Goal: Task Accomplishment & Management: Manage account settings

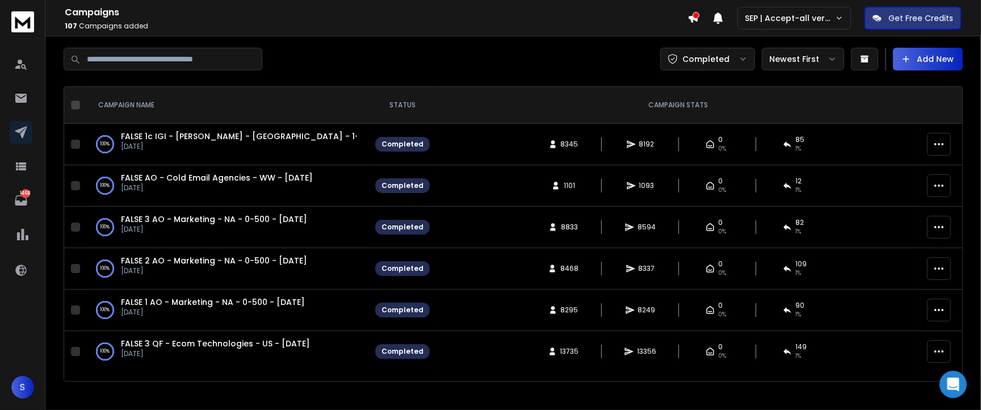
click at [249, 346] on span "FALSE 3 QF - Ecom Technologies - US - [DATE]" at bounding box center [215, 343] width 189 height 11
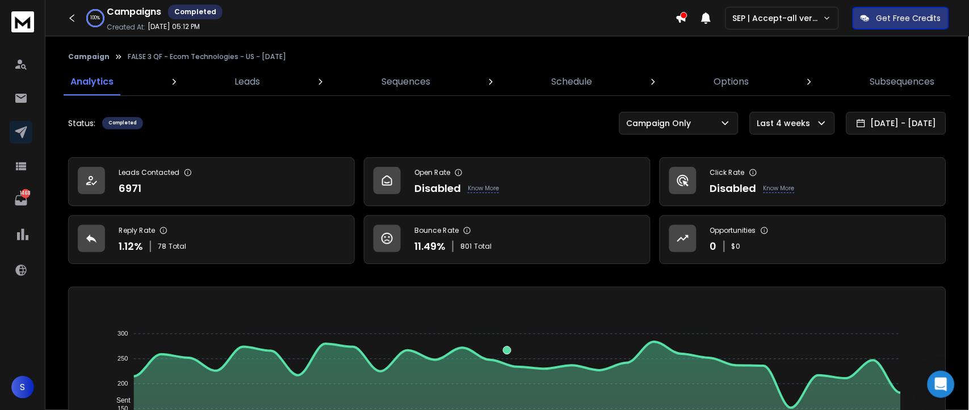
click at [642, 30] on div "100 % Campaigns Completed Created At: Jun 02, 2025, 05:12 PM SEP | Accept-all v…" at bounding box center [484, 18] width 969 height 36
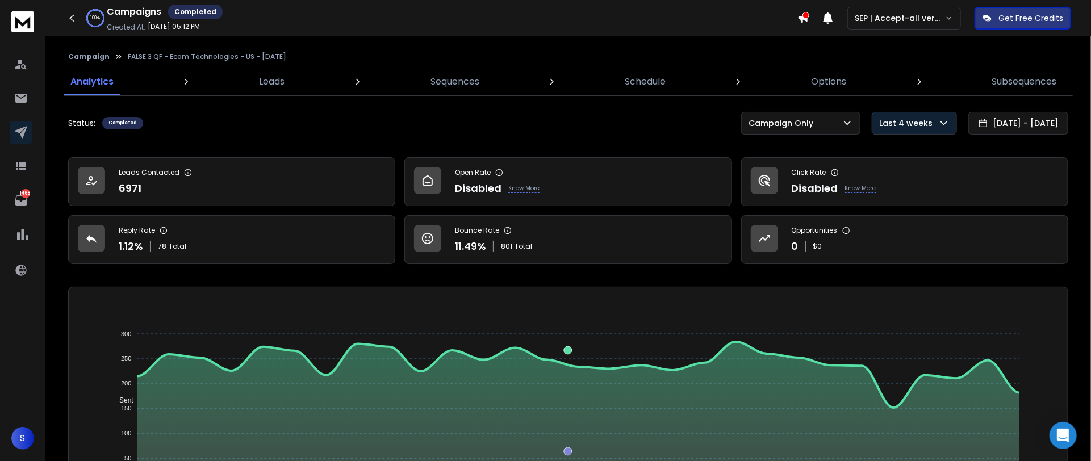
click at [879, 122] on p "Last 4 weeks" at bounding box center [908, 123] width 58 height 11
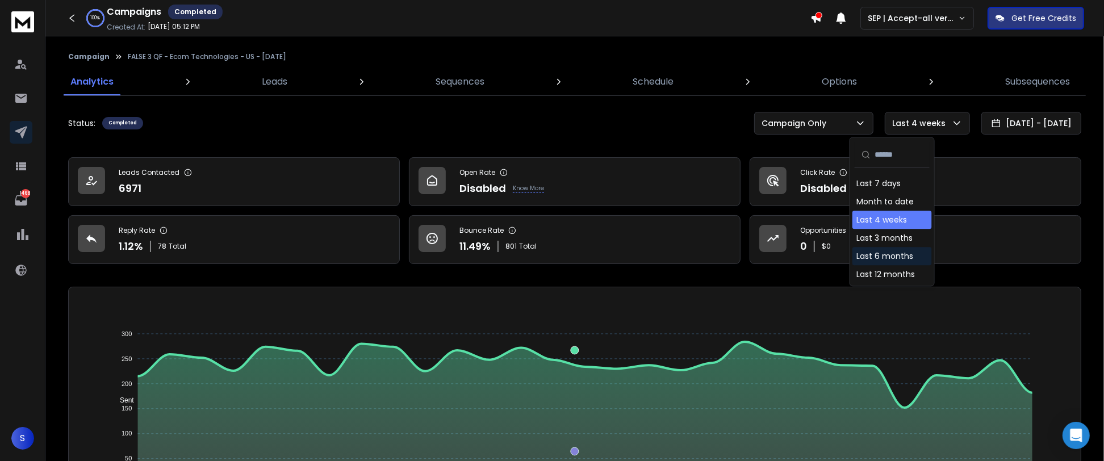
click at [877, 248] on div "Last 6 months" at bounding box center [892, 256] width 80 height 18
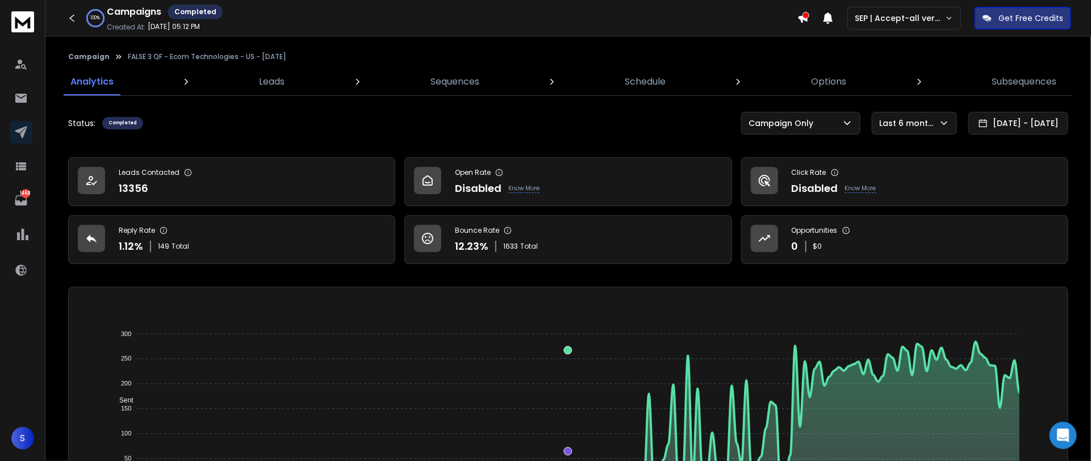
drag, startPoint x: 144, startPoint y: 56, endPoint x: 294, endPoint y: 52, distance: 149.4
click at [294, 52] on div "Campaign FALSE 3 QF - Ecom Technologies - US - 05.22.25" at bounding box center [568, 57] width 1009 height 18
copy p "3 QF - Ecom Technologies - US - 05.22.25"
click at [472, 43] on div "Campaign FALSE 3 QF - Ecom Technologies - US - 05.22.25 Analytics Leads Sequenc…" at bounding box center [567, 395] width 1045 height 718
click at [291, 86] on link "Leads" at bounding box center [271, 81] width 39 height 27
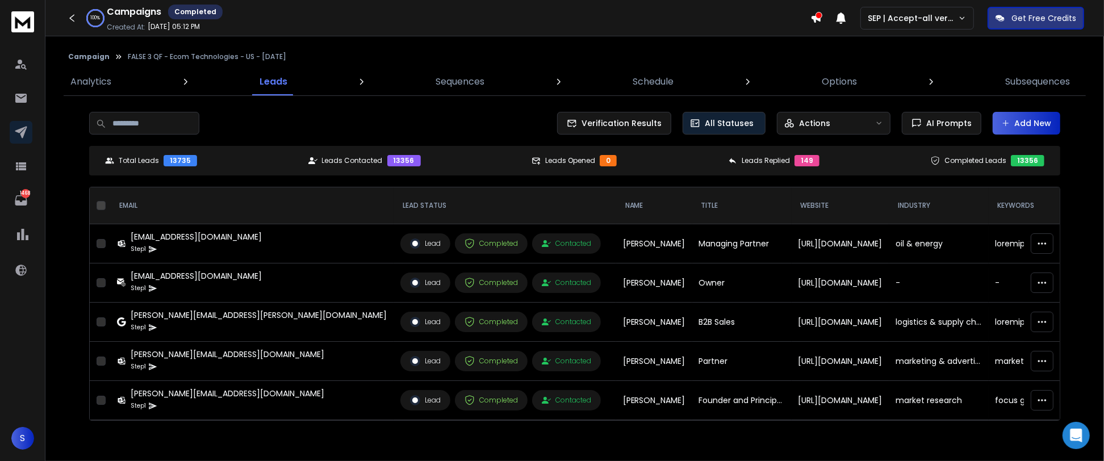
click at [710, 122] on p "All Statuses" at bounding box center [729, 123] width 49 height 11
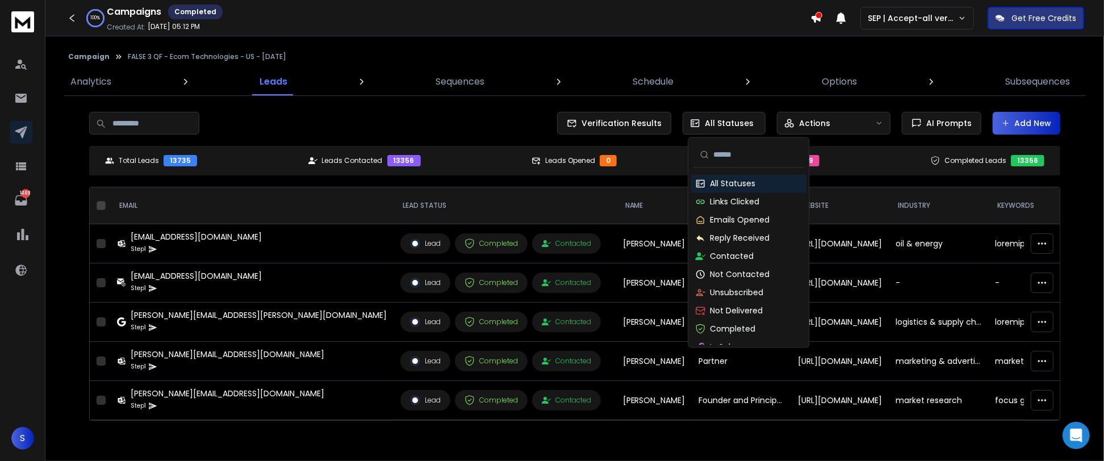
click at [697, 66] on div "Campaign FALSE 3 QF - Ecom Technologies - US - 05.22.25 Analytics Leads Sequenc…" at bounding box center [575, 72] width 1022 height 48
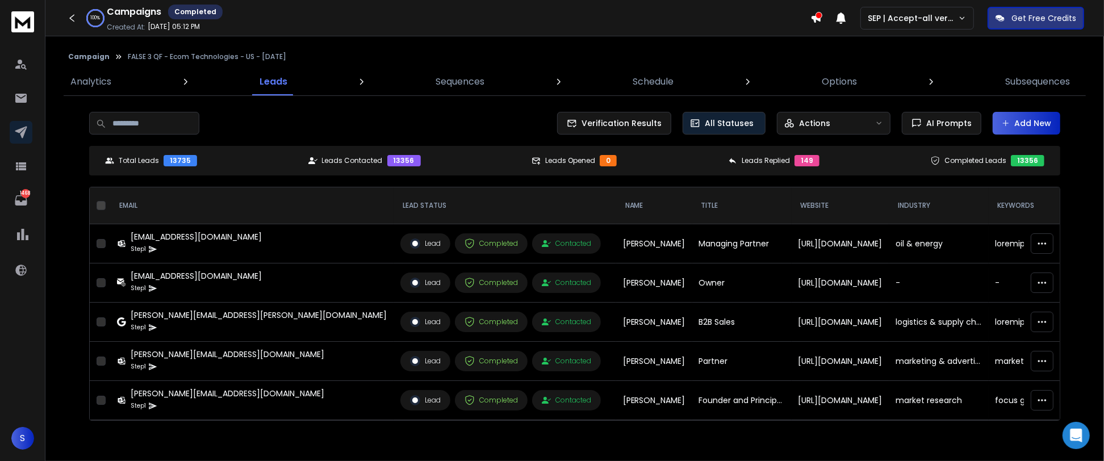
click at [731, 129] on p "All Statuses" at bounding box center [729, 123] width 49 height 11
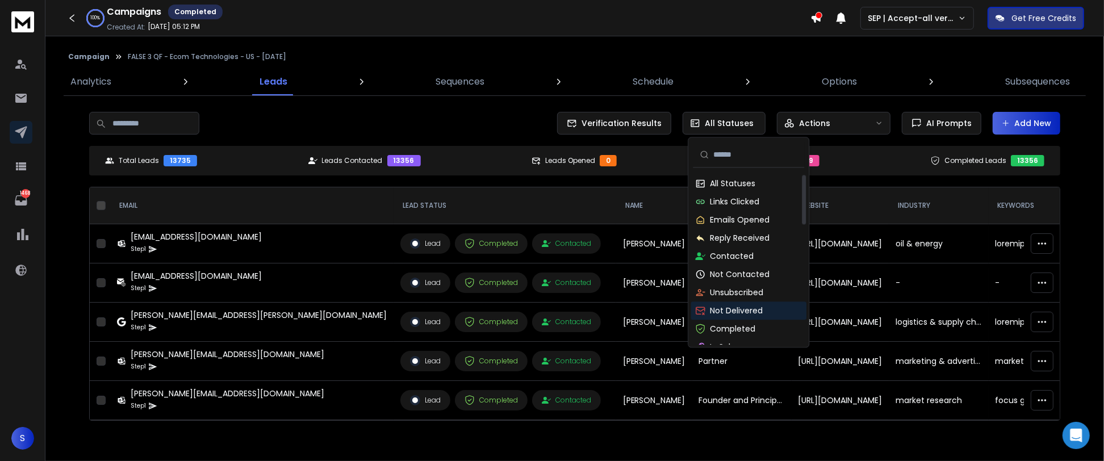
click at [729, 308] on p "Not Delivered" at bounding box center [736, 310] width 53 height 11
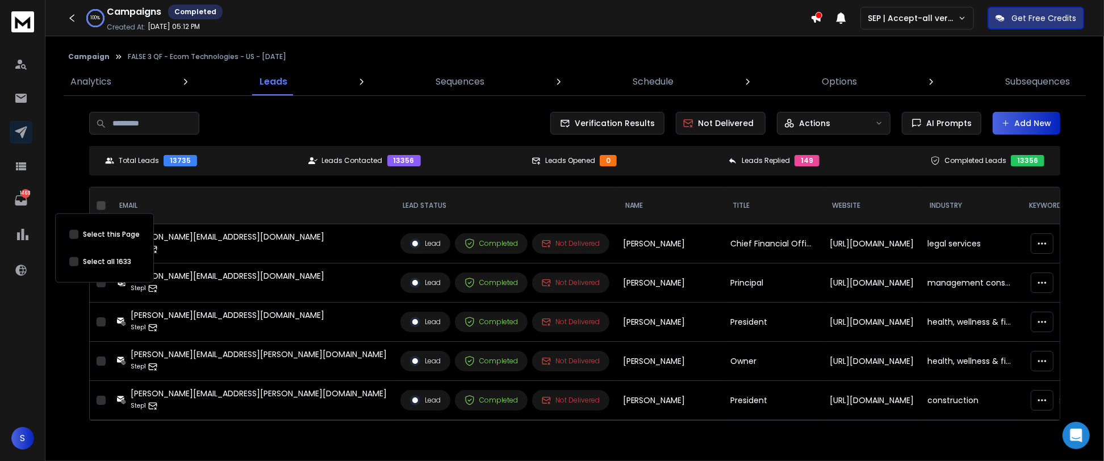
click at [77, 260] on button "Select this Page" at bounding box center [73, 261] width 9 height 9
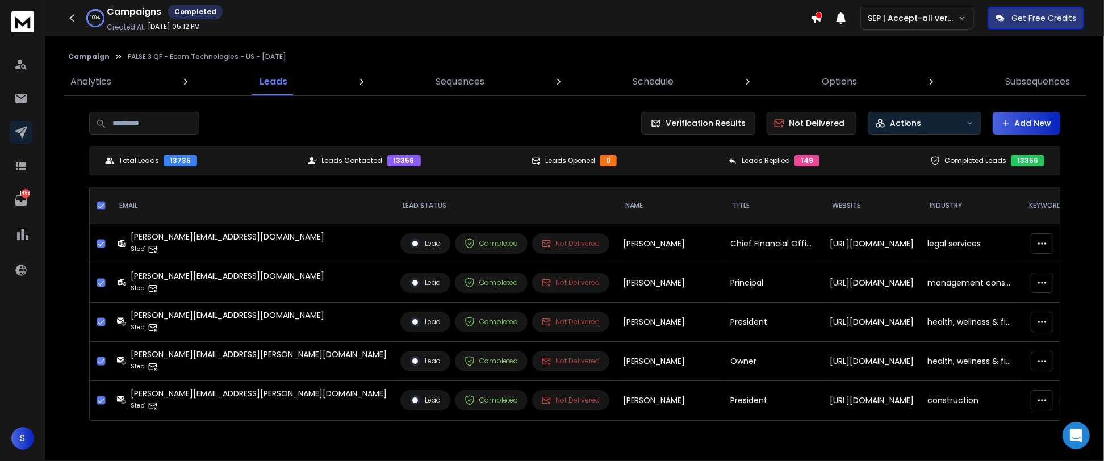
click at [897, 126] on p "Actions" at bounding box center [905, 123] width 31 height 11
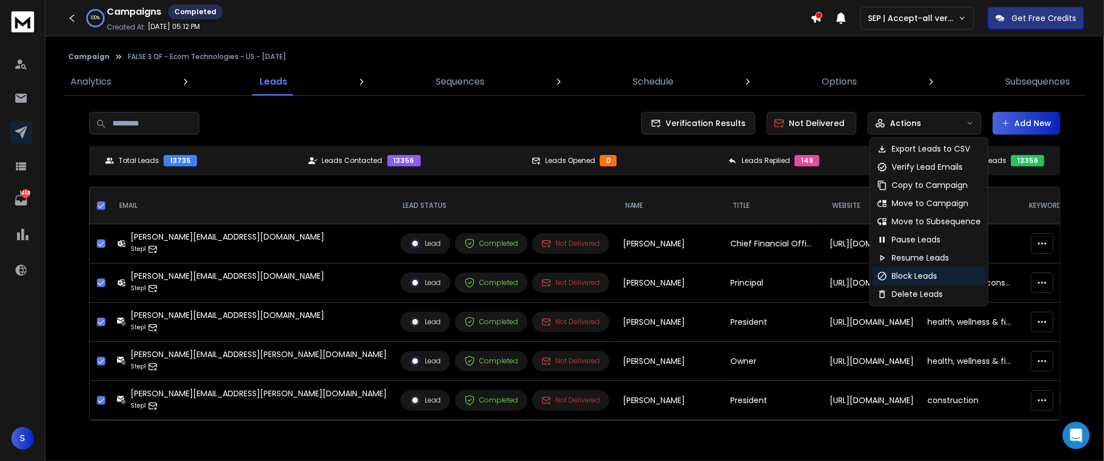
click at [917, 271] on p "Block Leads" at bounding box center [914, 275] width 45 height 11
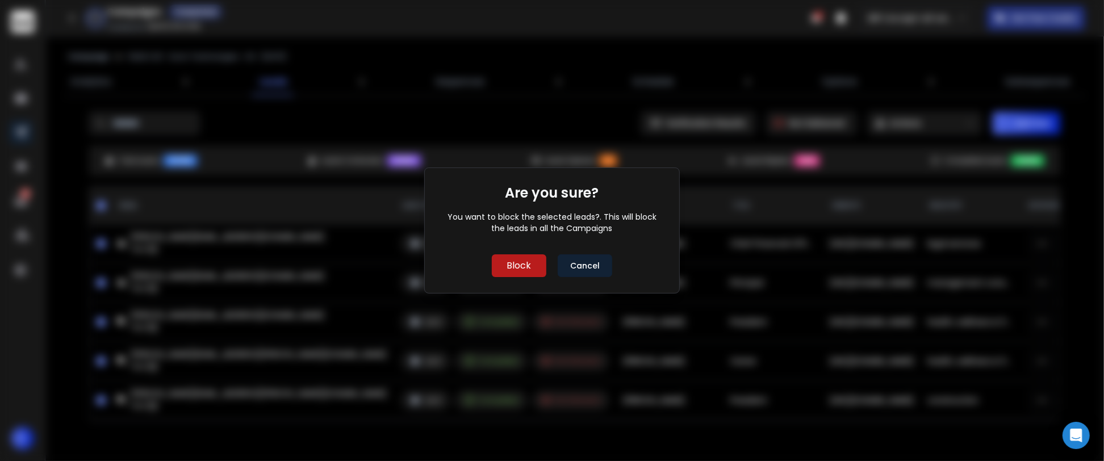
click at [526, 258] on button "Block" at bounding box center [519, 265] width 55 height 23
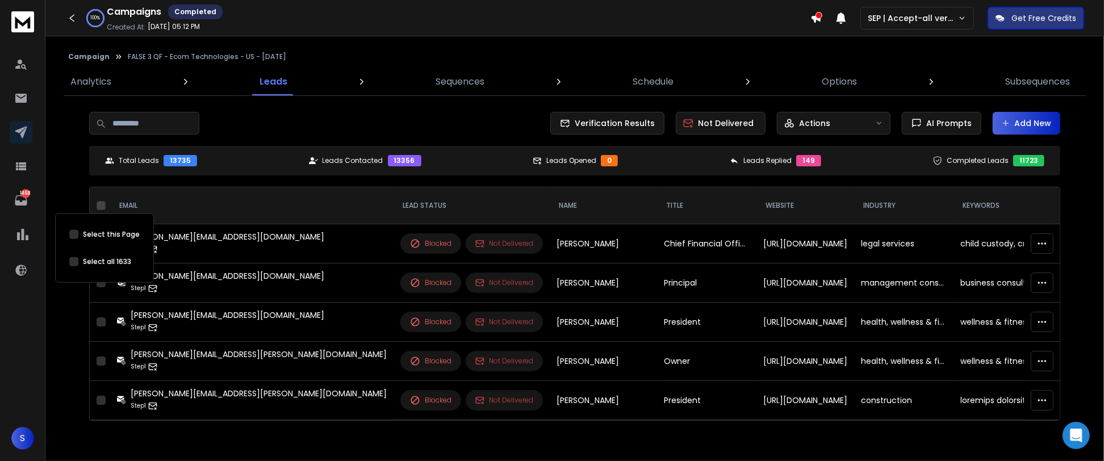
click at [76, 258] on button "Select this Page" at bounding box center [73, 261] width 9 height 9
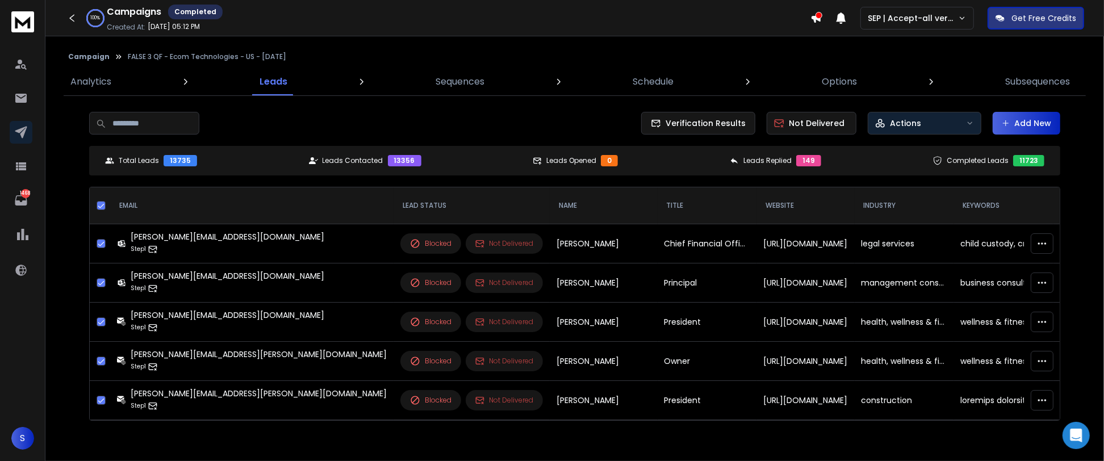
click at [885, 113] on button "Actions" at bounding box center [925, 123] width 114 height 23
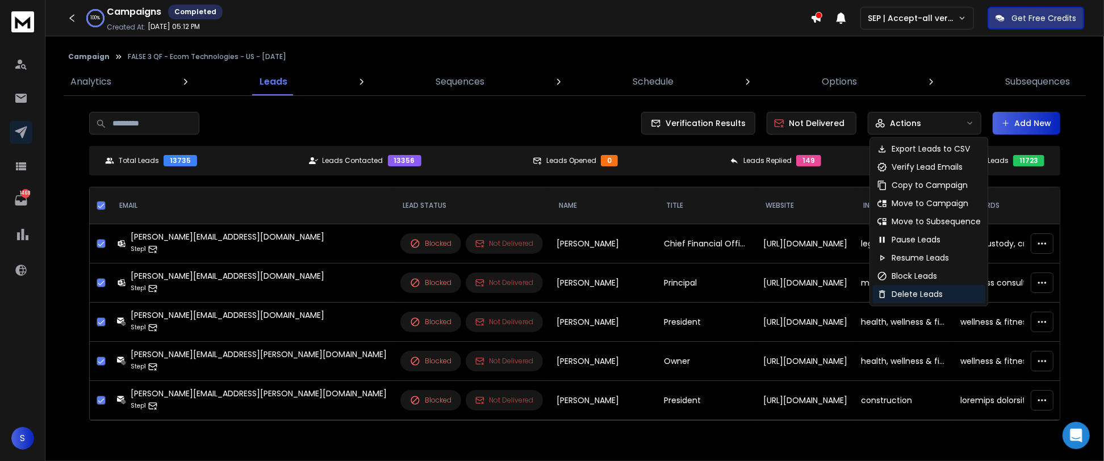
click at [889, 291] on div "Delete Leads" at bounding box center [910, 293] width 66 height 11
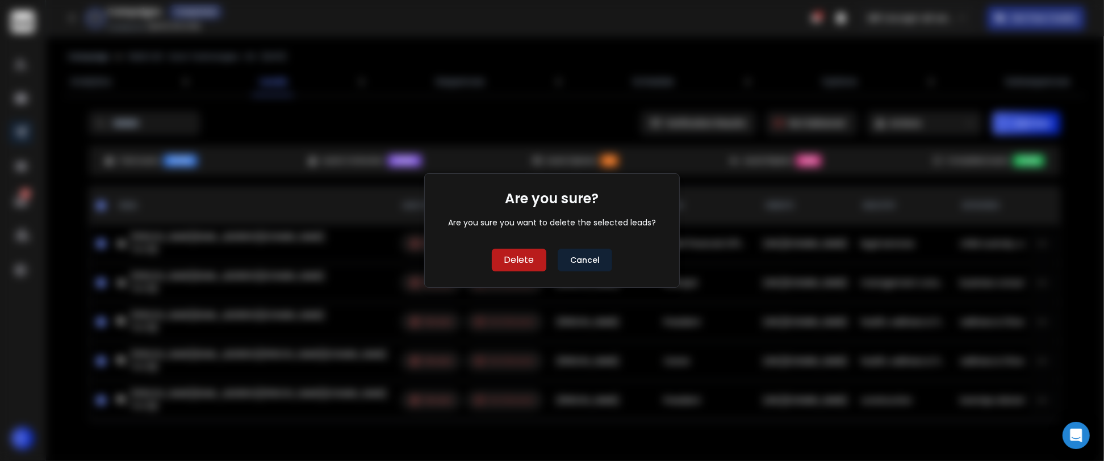
click at [530, 262] on button "Delete" at bounding box center [519, 260] width 55 height 23
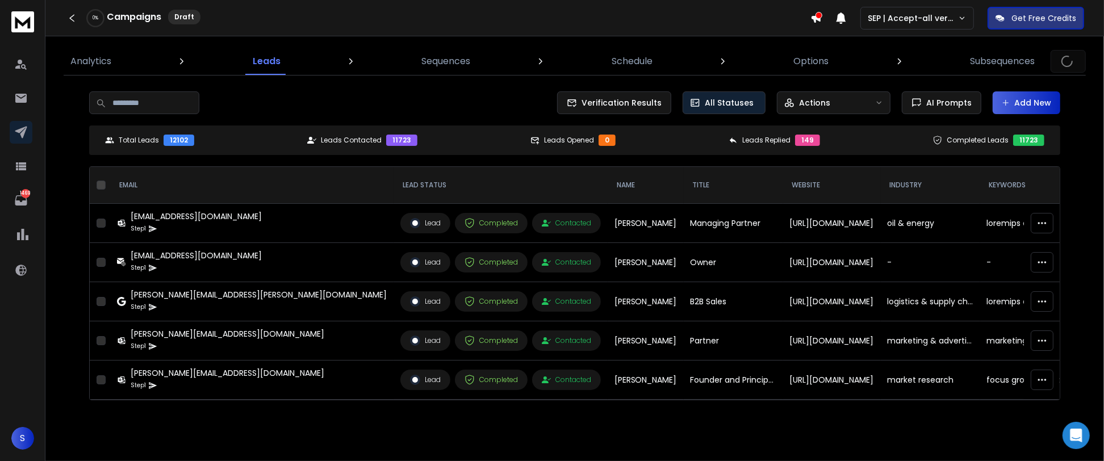
click at [751, 103] on p "All Statuses" at bounding box center [729, 102] width 49 height 11
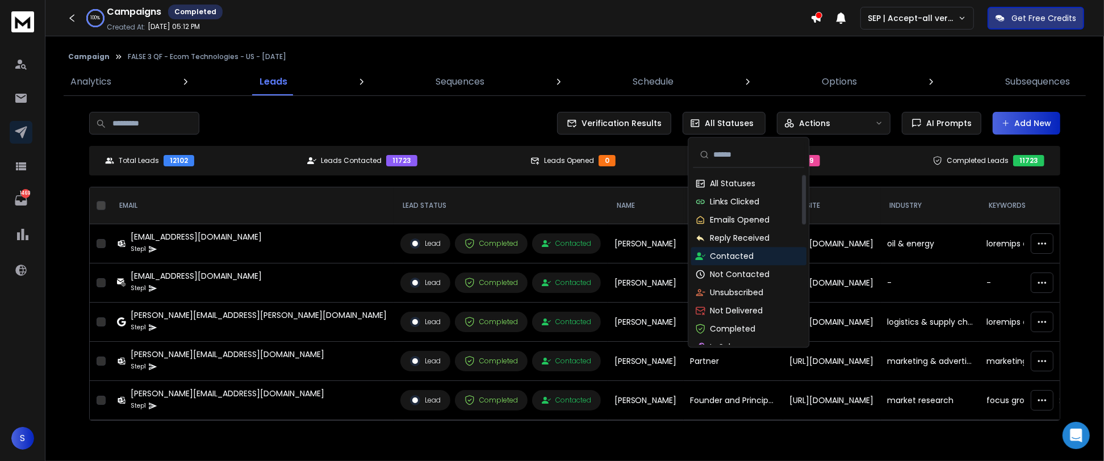
click at [714, 252] on p "Contacted" at bounding box center [732, 255] width 44 height 11
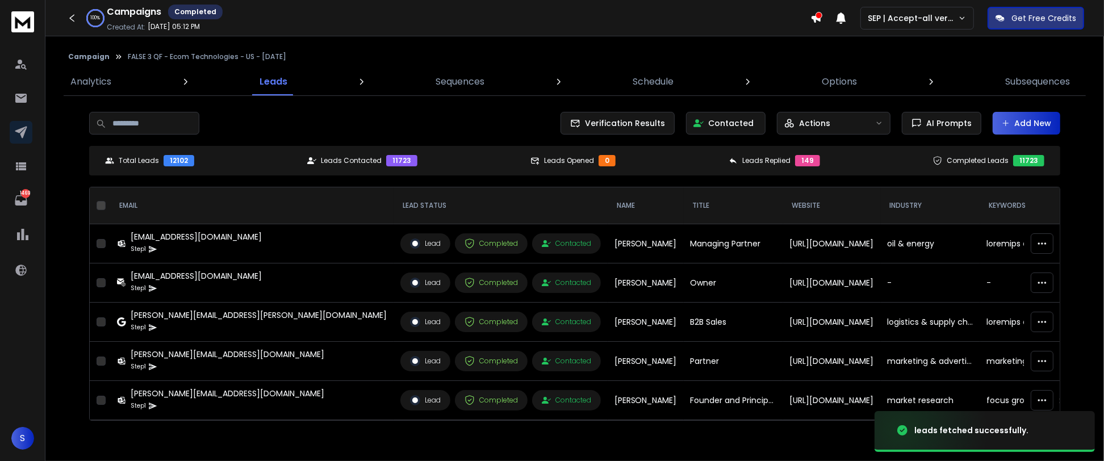
click at [737, 110] on div "Verification Results Contacted Actions AI Prompts Add New Total Leads 12102 Lea…" at bounding box center [575, 260] width 1022 height 307
click at [733, 113] on button "Contacted" at bounding box center [726, 123] width 80 height 23
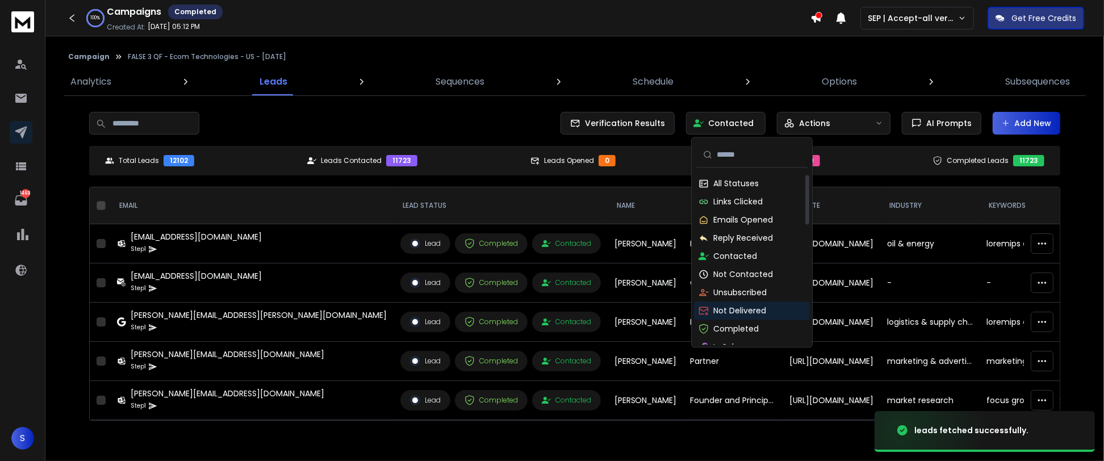
click at [761, 306] on p "Not Delivered" at bounding box center [739, 310] width 53 height 11
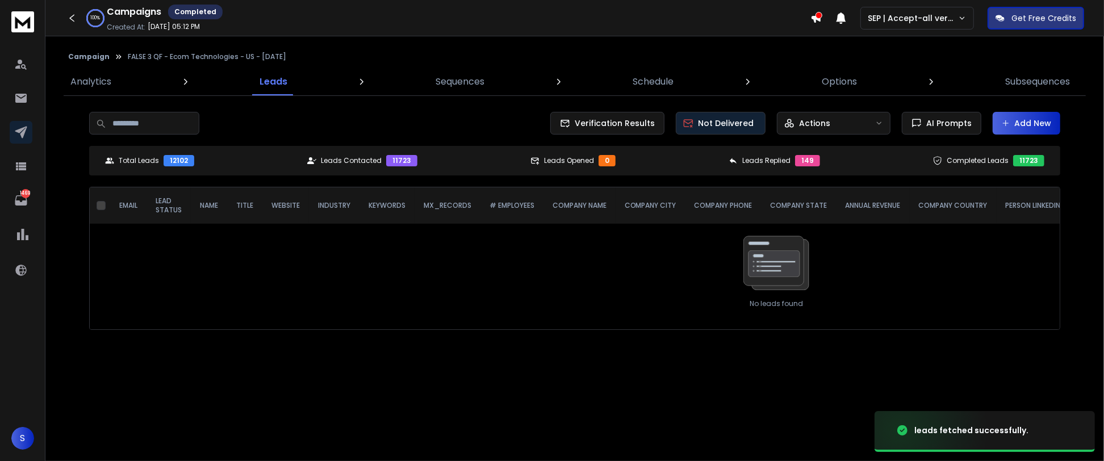
click at [704, 129] on p "Not Delivered" at bounding box center [726, 123] width 56 height 11
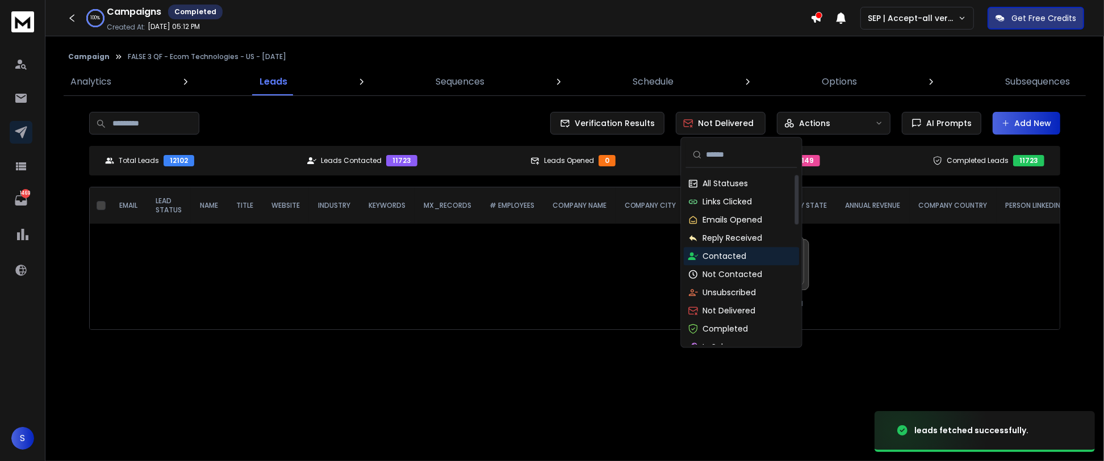
click at [724, 251] on p "Contacted" at bounding box center [725, 255] width 44 height 11
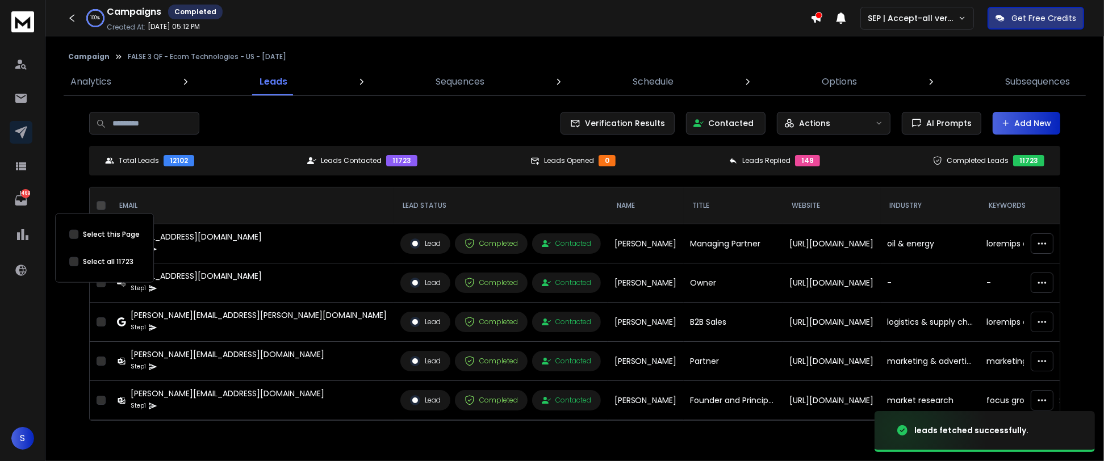
click at [70, 258] on button "Select this Page" at bounding box center [73, 261] width 9 height 9
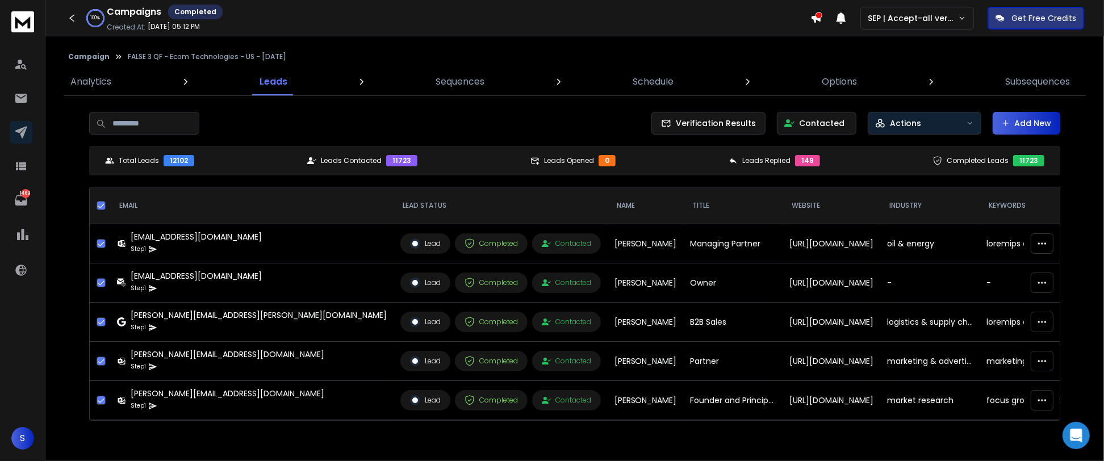
click at [955, 116] on button "Actions" at bounding box center [925, 123] width 114 height 23
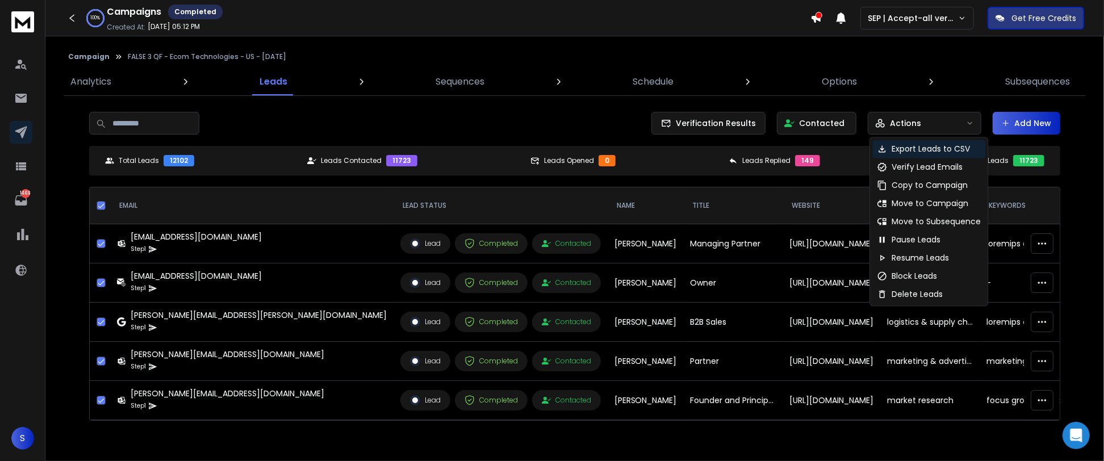
click at [947, 145] on p "Export Leads to CSV" at bounding box center [931, 148] width 78 height 11
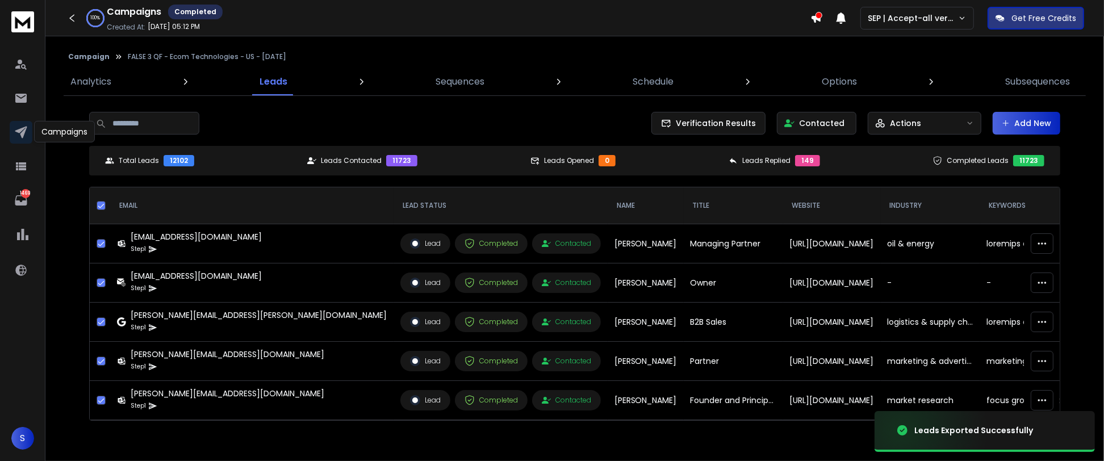
click at [23, 128] on icon at bounding box center [21, 132] width 12 height 12
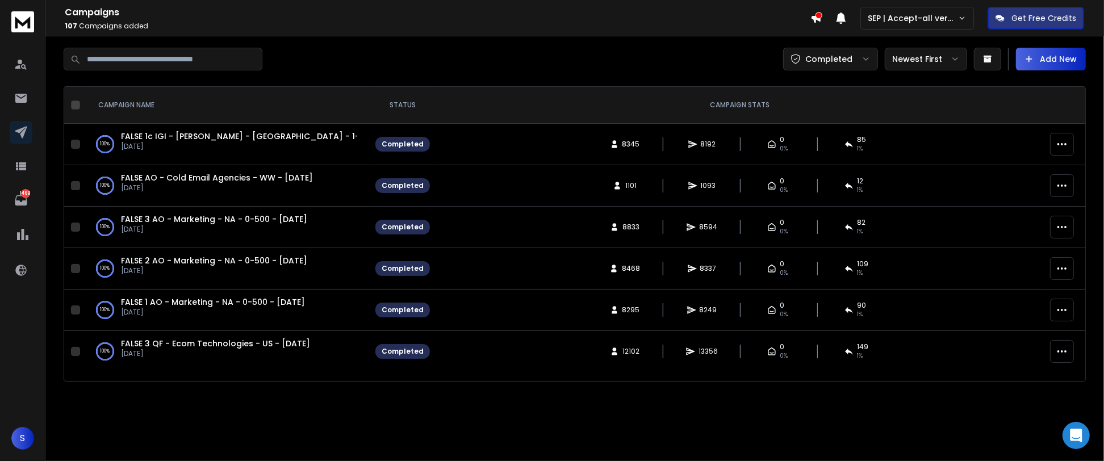
click at [1052, 356] on button "button" at bounding box center [1062, 351] width 24 height 23
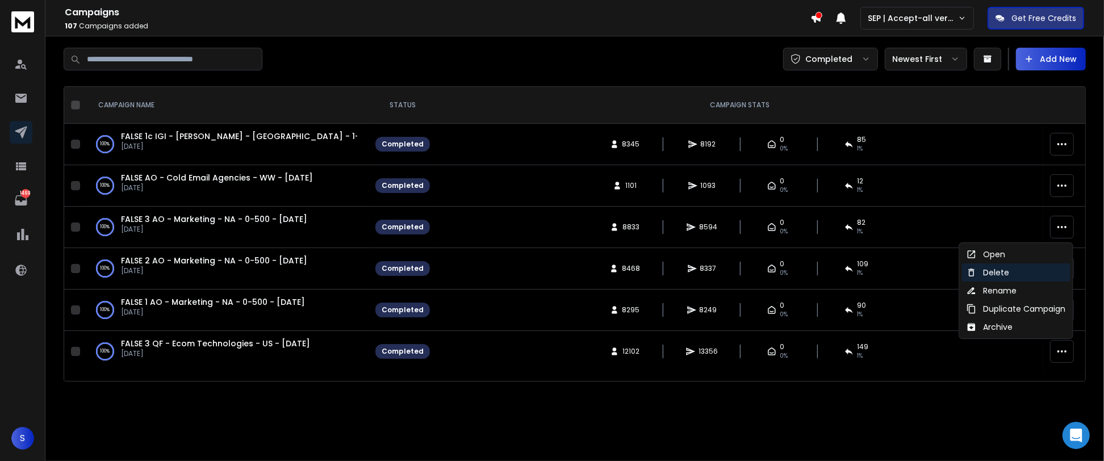
click at [1009, 272] on div "Delete" at bounding box center [1016, 272] width 108 height 18
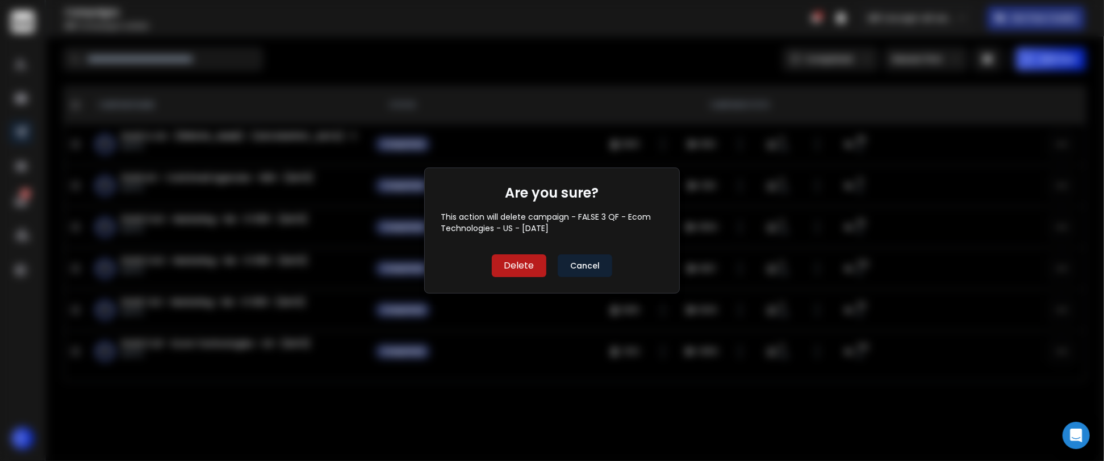
click at [527, 270] on button "Delete" at bounding box center [519, 265] width 55 height 23
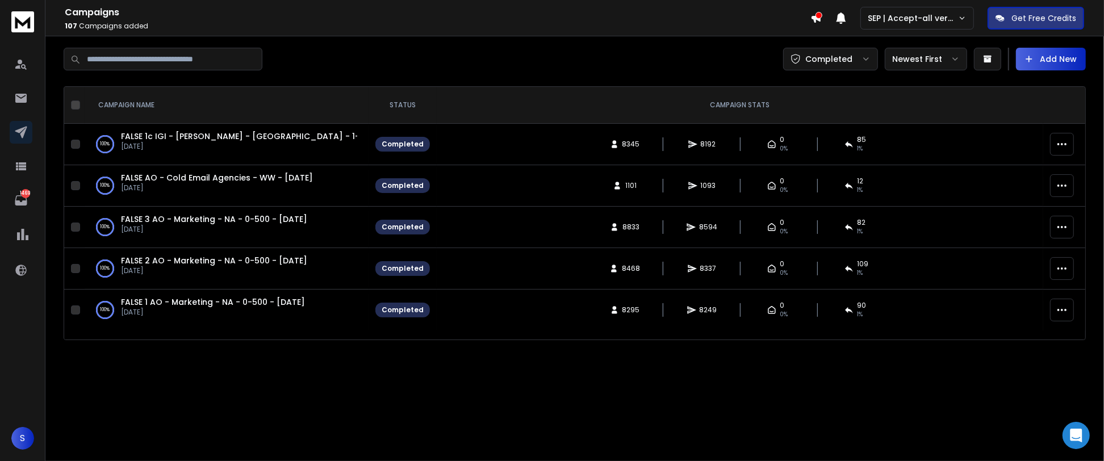
click at [241, 150] on p "[DATE]" at bounding box center [239, 146] width 236 height 9
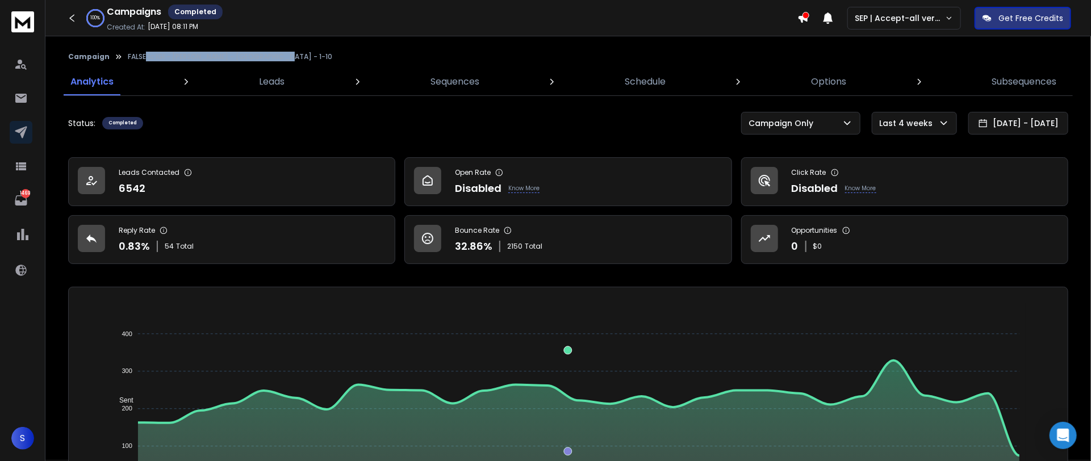
drag, startPoint x: 143, startPoint y: 54, endPoint x: 265, endPoint y: 55, distance: 122.1
click at [265, 55] on p "FALSE 1c IGI - NA Brooks - Finservice - 1-10" at bounding box center [230, 56] width 204 height 9
copy p "1c IGI - NA Brooks - Finservice - 1-10"
click at [879, 124] on p "Last 4 weeks" at bounding box center [908, 123] width 58 height 11
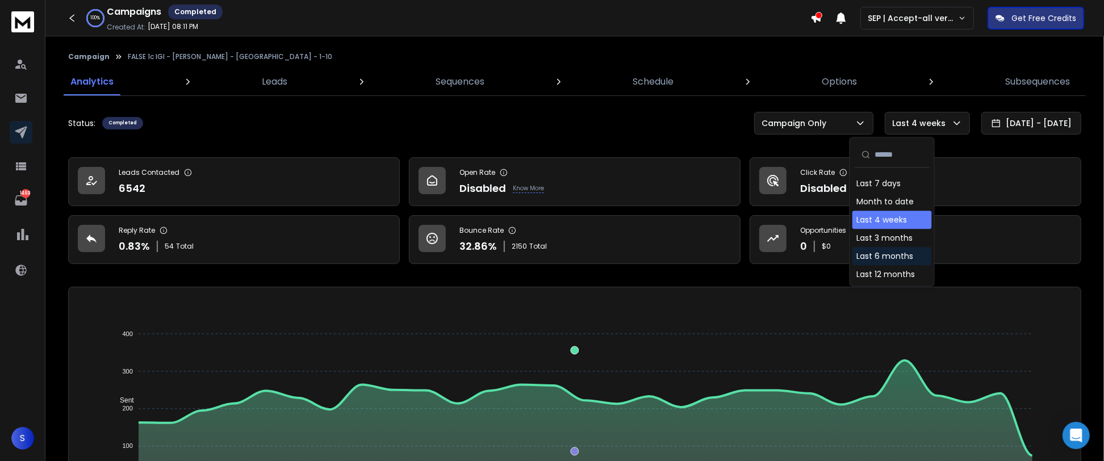
click at [869, 255] on div "Last 6 months" at bounding box center [885, 255] width 57 height 11
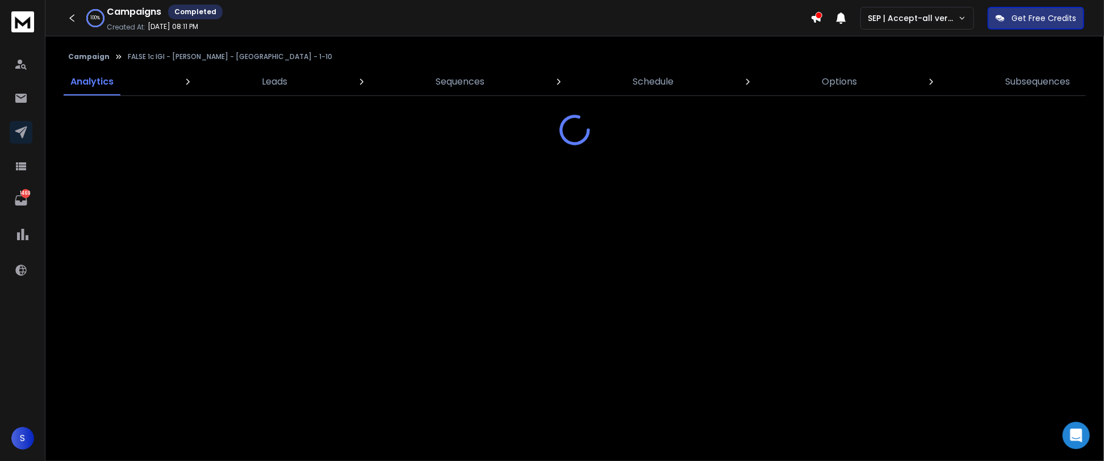
click at [388, 20] on div "100 % Campaigns Completed Created At: Jun 30, 2025, 08:11 PM SEP | Accept-all v…" at bounding box center [552, 18] width 1104 height 36
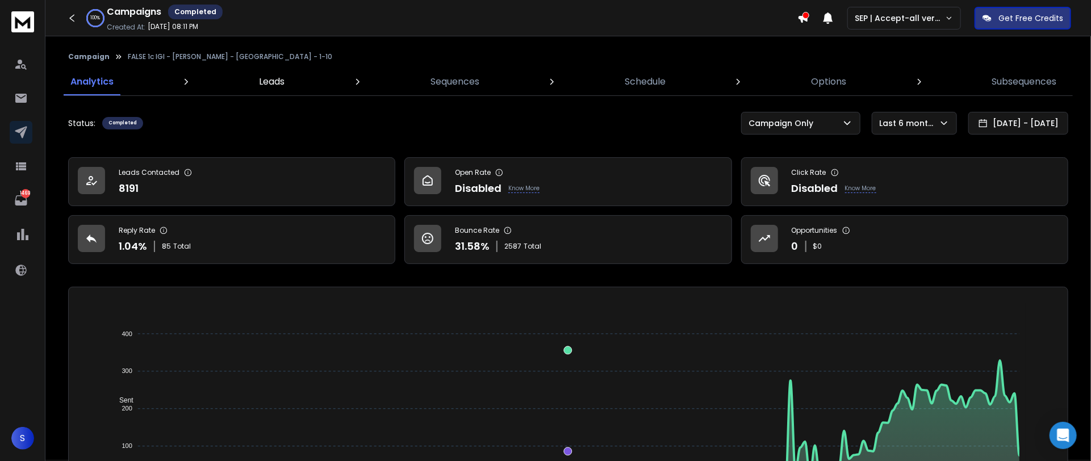
click at [266, 73] on link "Leads" at bounding box center [271, 81] width 39 height 27
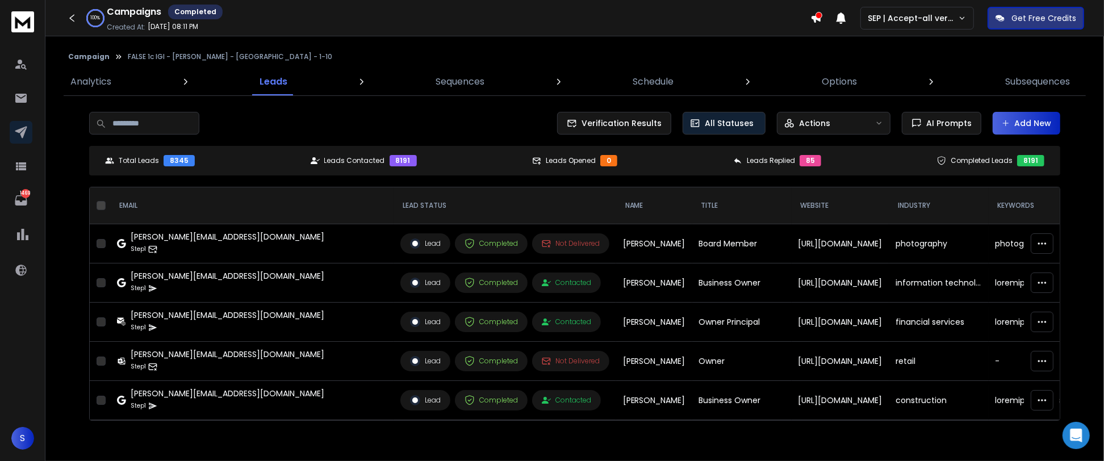
click at [714, 120] on p "All Statuses" at bounding box center [729, 123] width 49 height 11
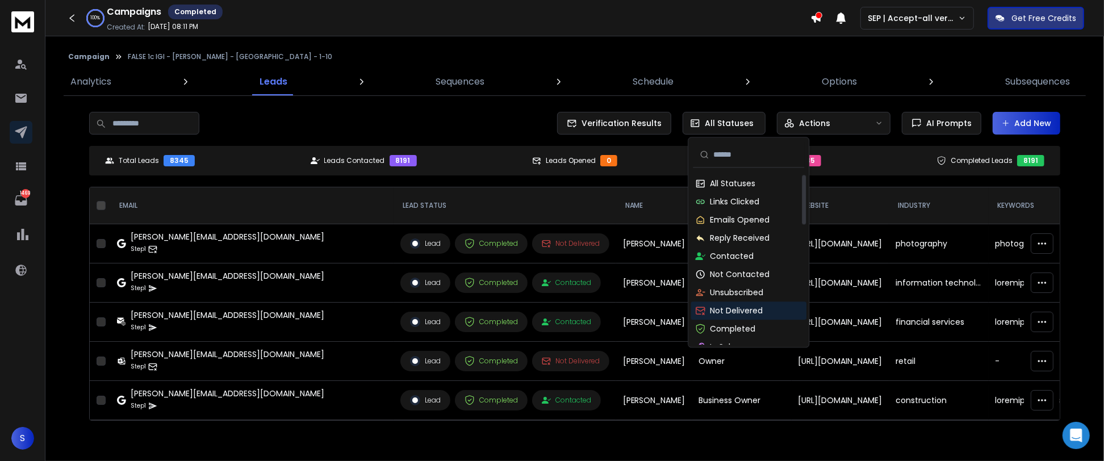
click at [714, 309] on p "Not Delivered" at bounding box center [736, 310] width 53 height 11
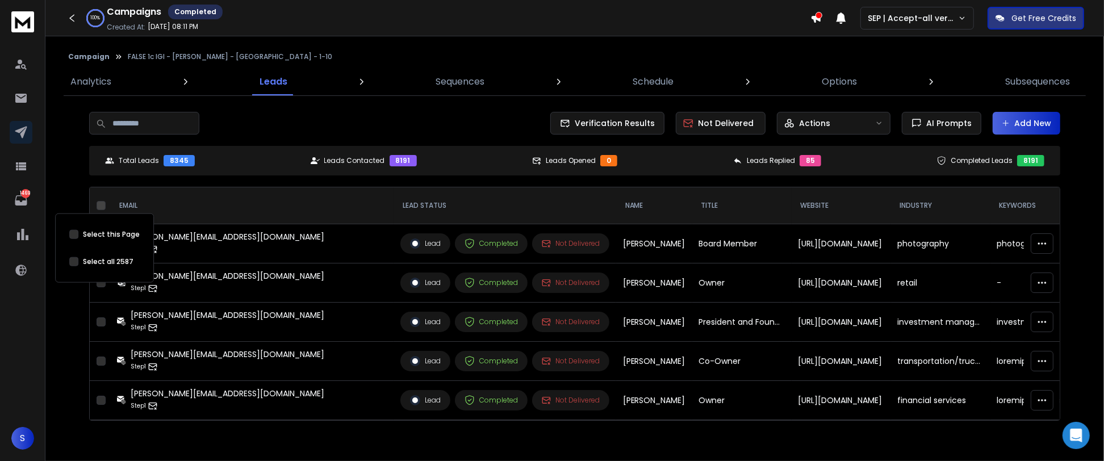
click at [71, 258] on button "Select this Page" at bounding box center [73, 261] width 9 height 9
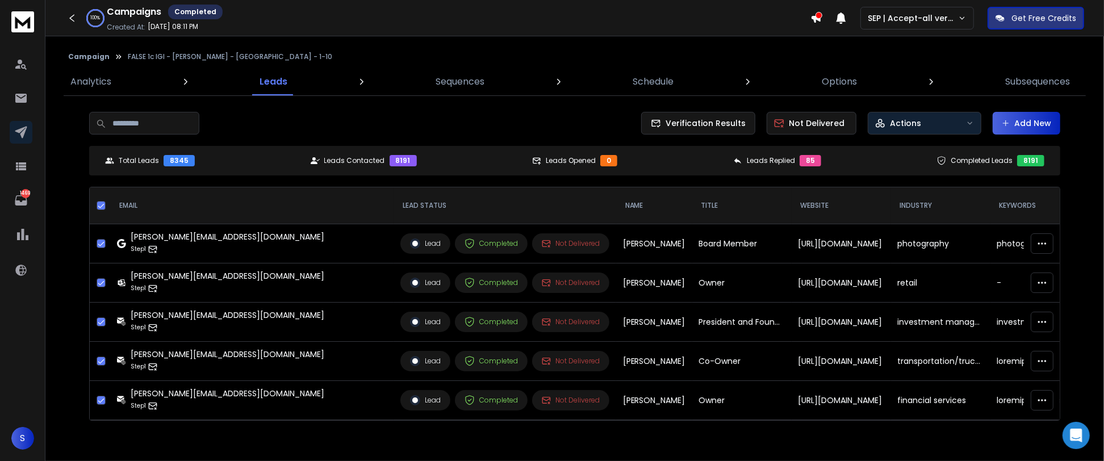
click at [936, 131] on button "Actions" at bounding box center [925, 123] width 114 height 23
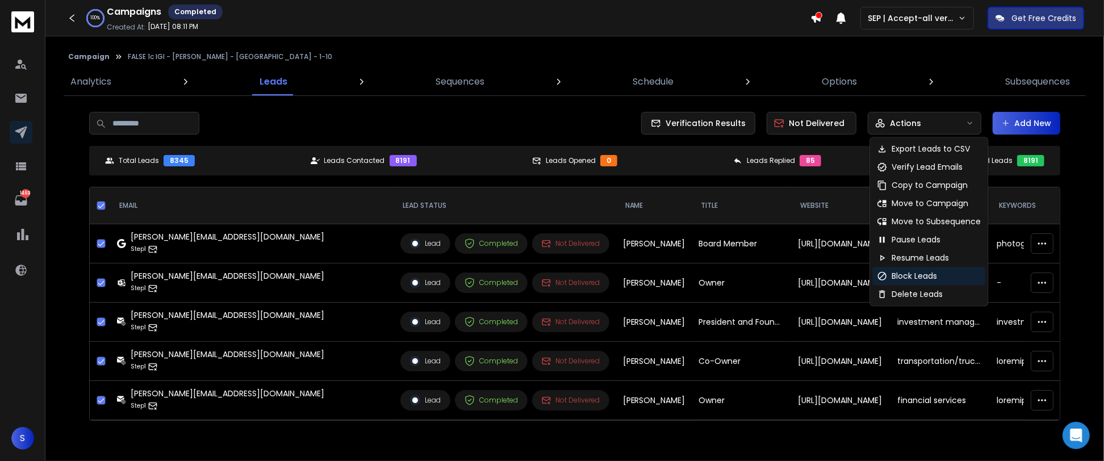
click at [896, 269] on div "Block Leads" at bounding box center [928, 276] width 113 height 18
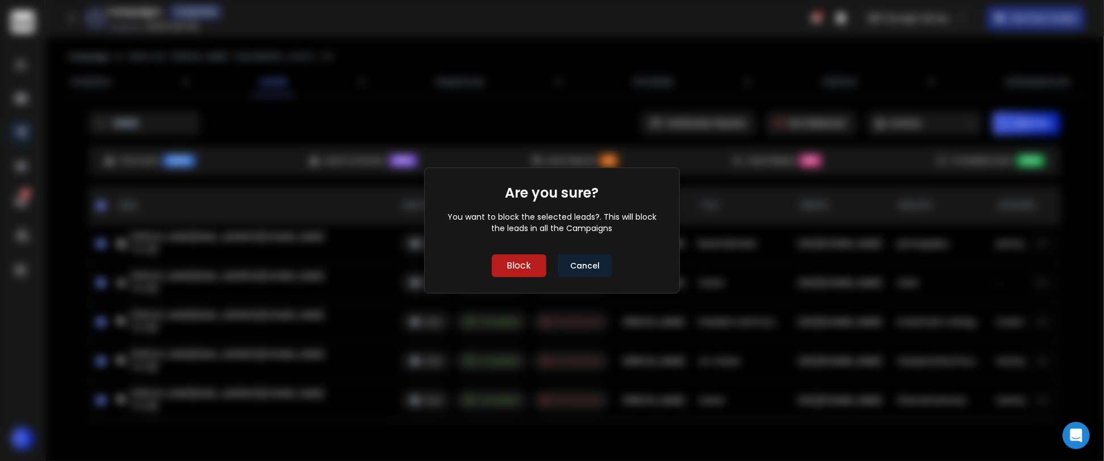
click at [512, 262] on button "Block" at bounding box center [519, 265] width 55 height 23
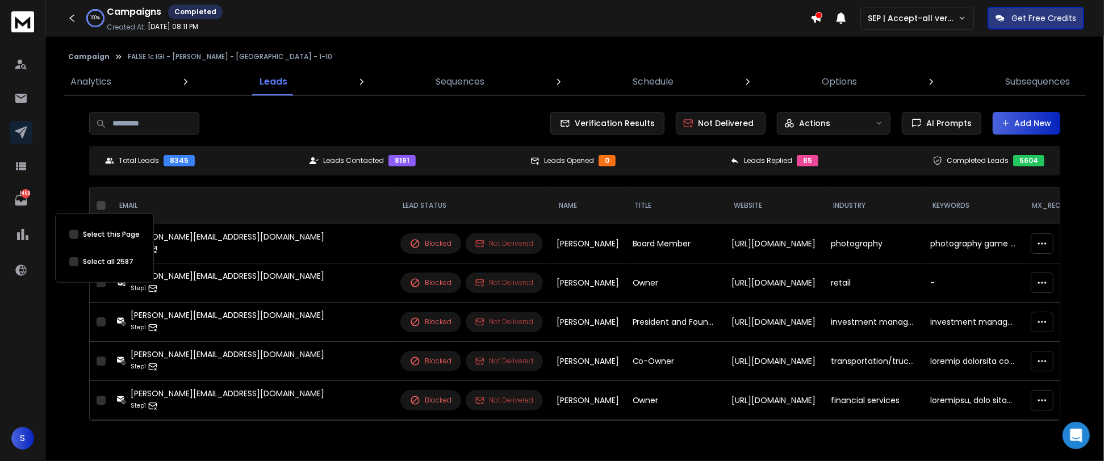
click at [75, 265] on button "Select this Page" at bounding box center [73, 261] width 9 height 9
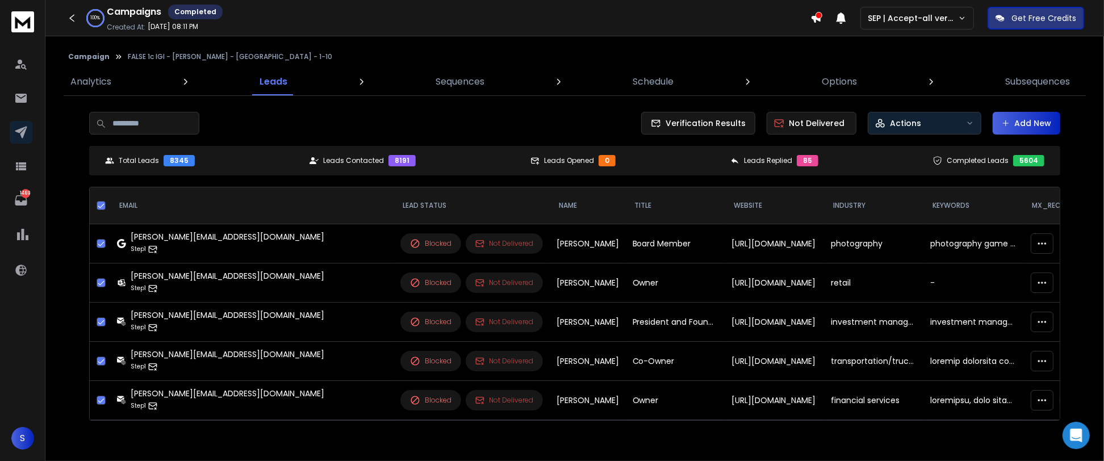
click at [926, 122] on div "Actions" at bounding box center [918, 123] width 86 height 11
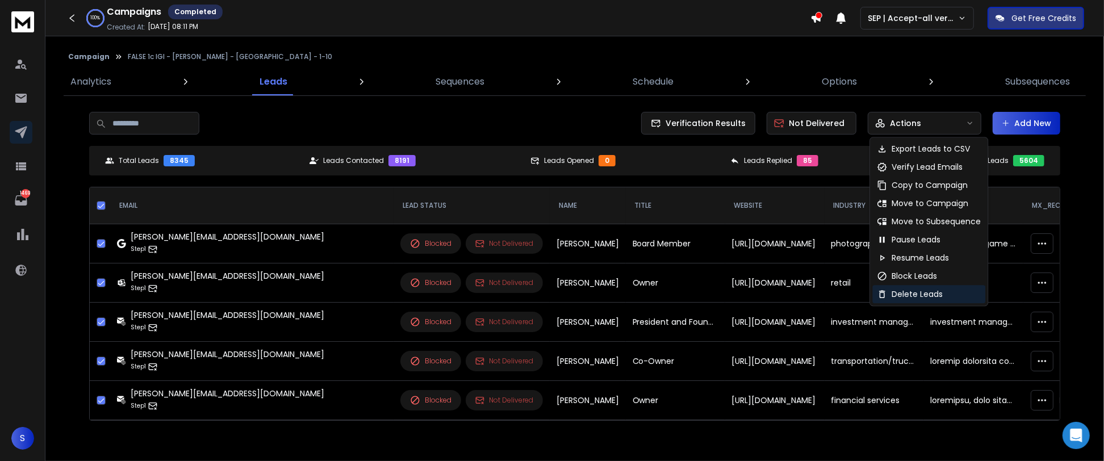
click at [902, 291] on p "Delete Leads" at bounding box center [917, 293] width 51 height 11
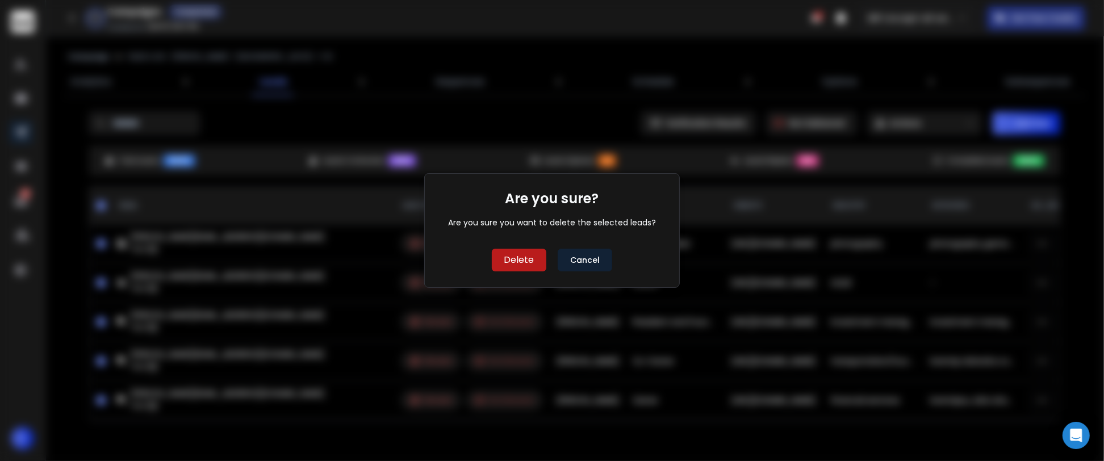
click at [504, 260] on button "Delete" at bounding box center [519, 260] width 55 height 23
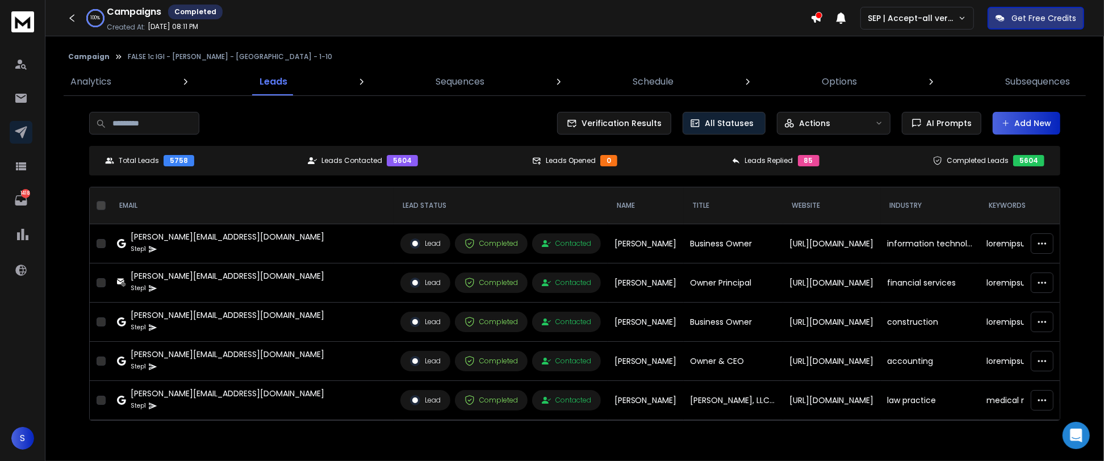
click at [723, 127] on p "All Statuses" at bounding box center [729, 123] width 49 height 11
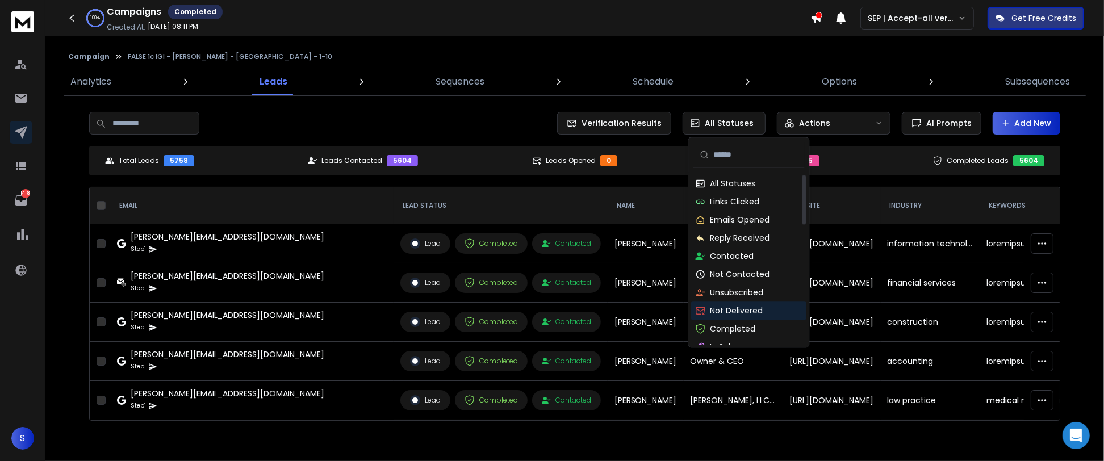
click at [744, 309] on p "Not Delivered" at bounding box center [736, 310] width 53 height 11
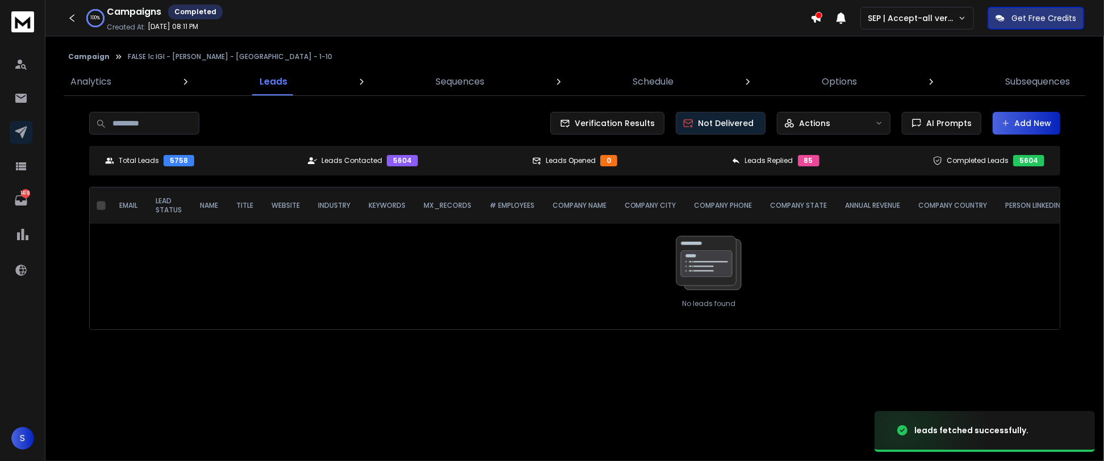
click at [714, 123] on p "Not Delivered" at bounding box center [726, 123] width 56 height 11
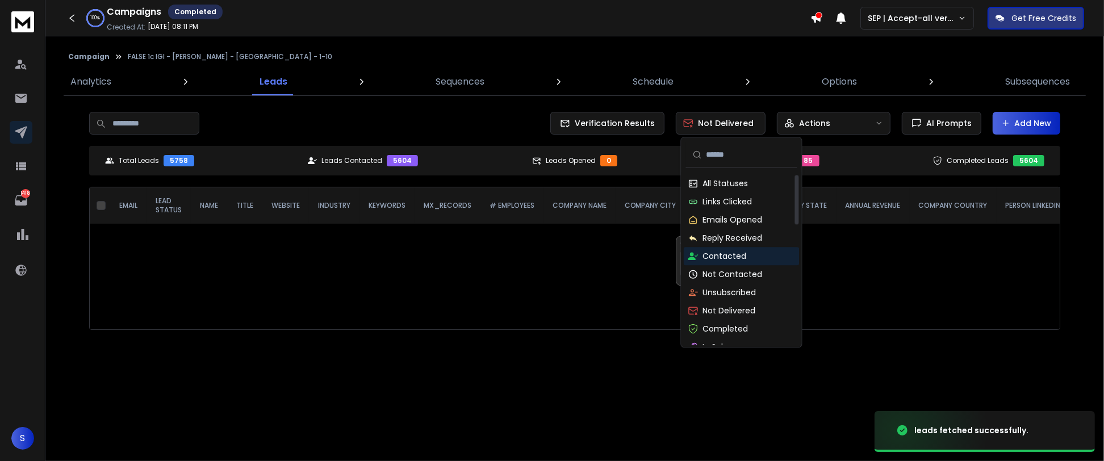
click at [735, 254] on p "Contacted" at bounding box center [725, 255] width 44 height 11
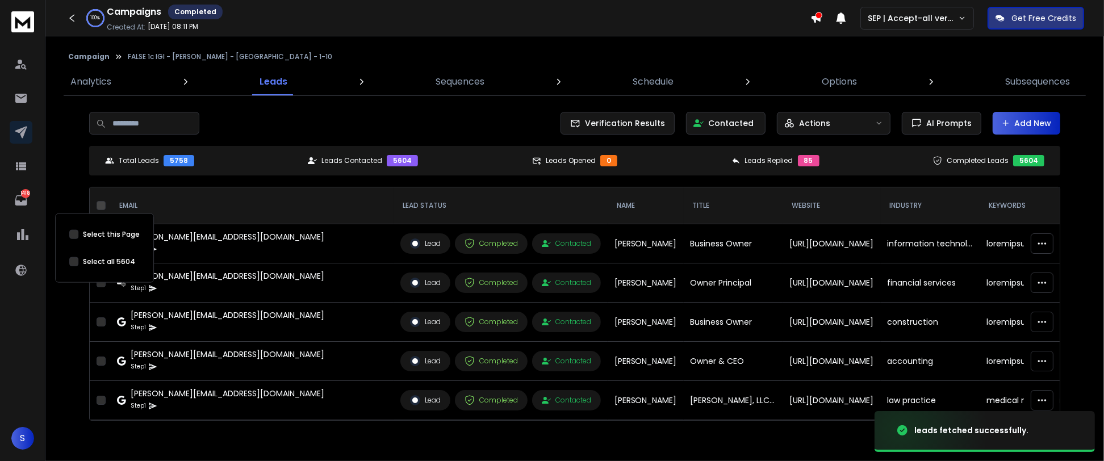
click at [74, 261] on button "Select this Page" at bounding box center [73, 261] width 9 height 9
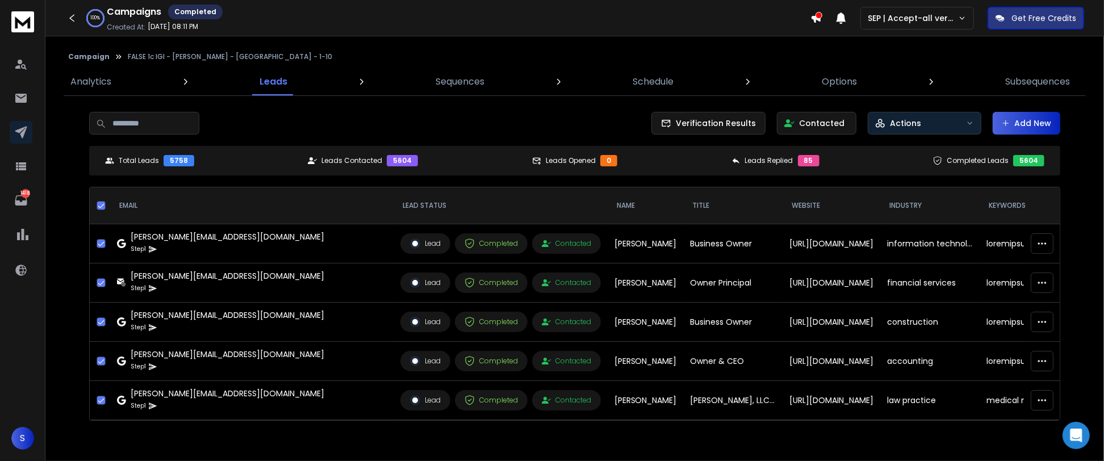
click at [893, 128] on p "Actions" at bounding box center [905, 123] width 31 height 11
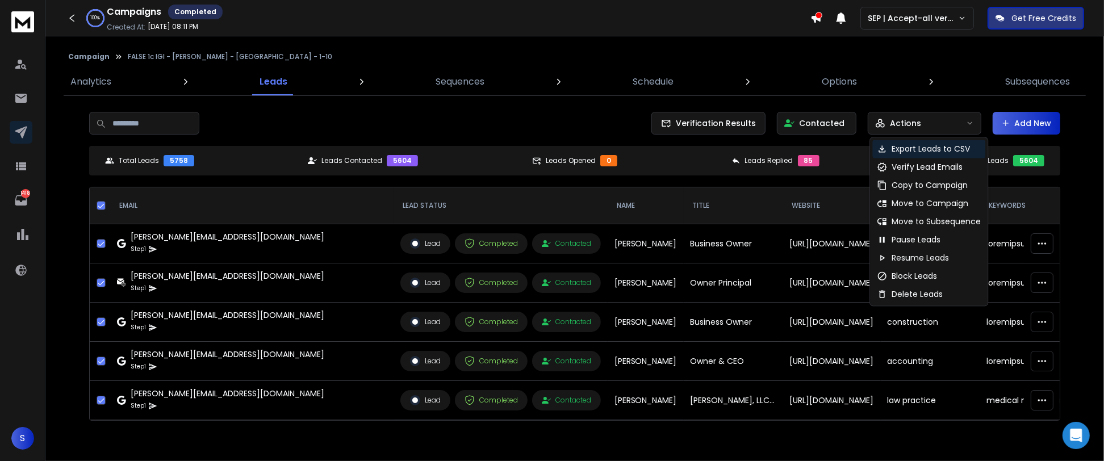
click at [913, 150] on p "Export Leads to CSV" at bounding box center [931, 148] width 78 height 11
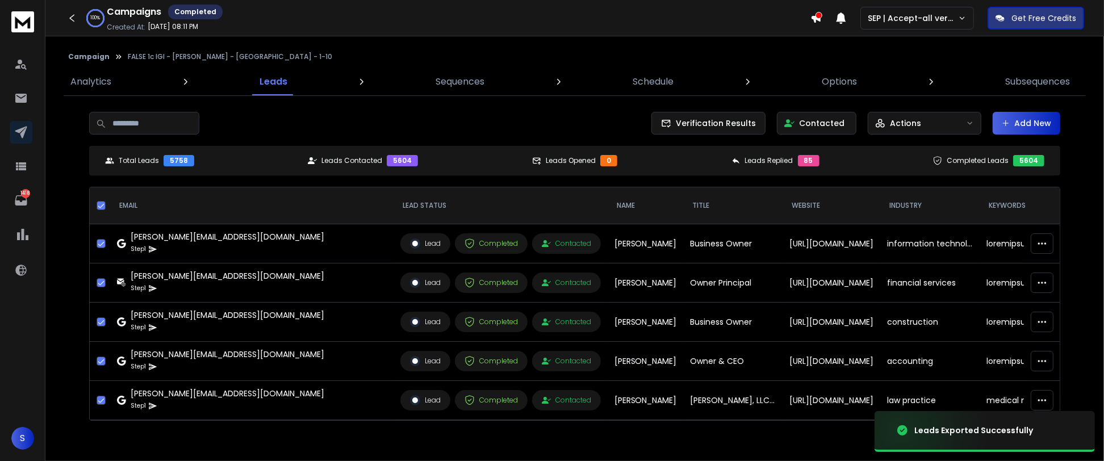
click at [36, 133] on div "1418 S" at bounding box center [22, 230] width 45 height 461
click at [30, 131] on link at bounding box center [21, 132] width 23 height 23
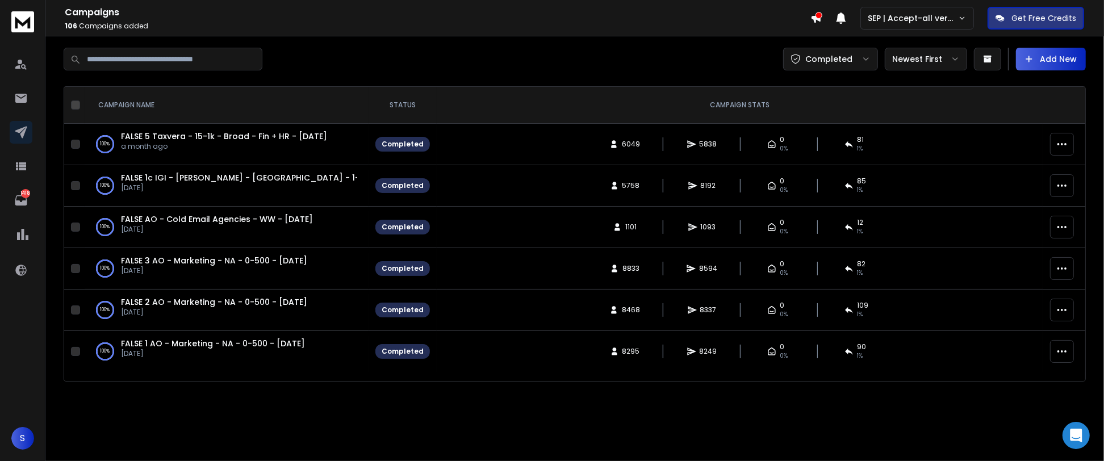
click at [1059, 183] on icon "button" at bounding box center [1061, 185] width 11 height 11
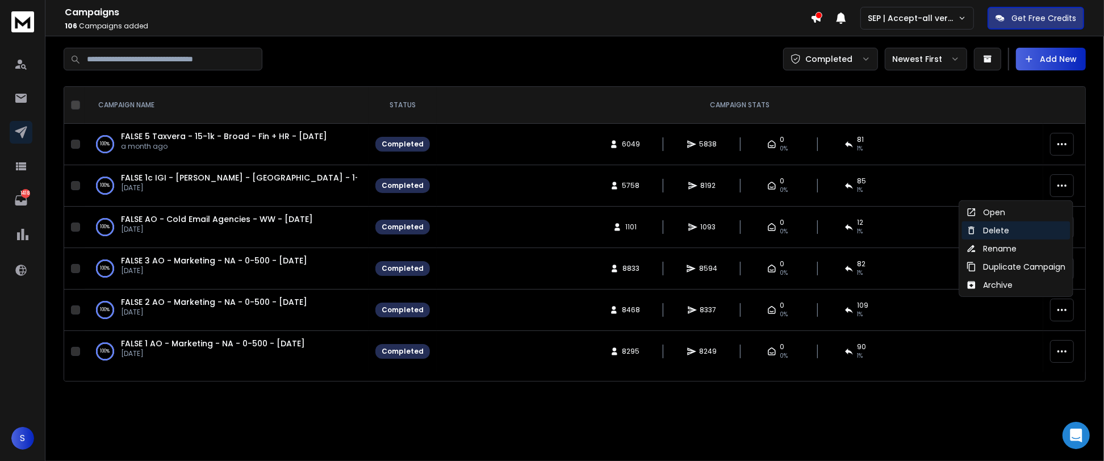
click at [1023, 226] on div "Delete" at bounding box center [1016, 230] width 108 height 18
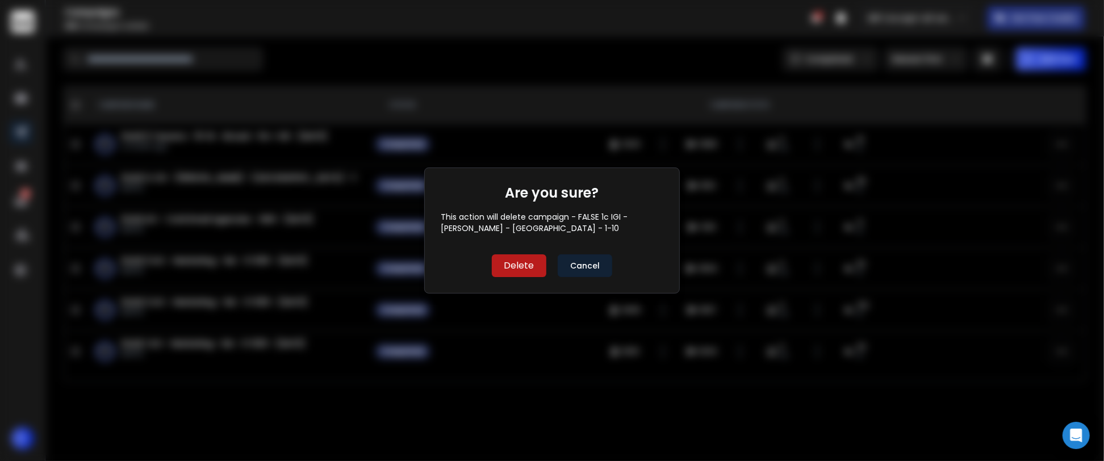
click at [509, 266] on button "Delete" at bounding box center [519, 265] width 55 height 23
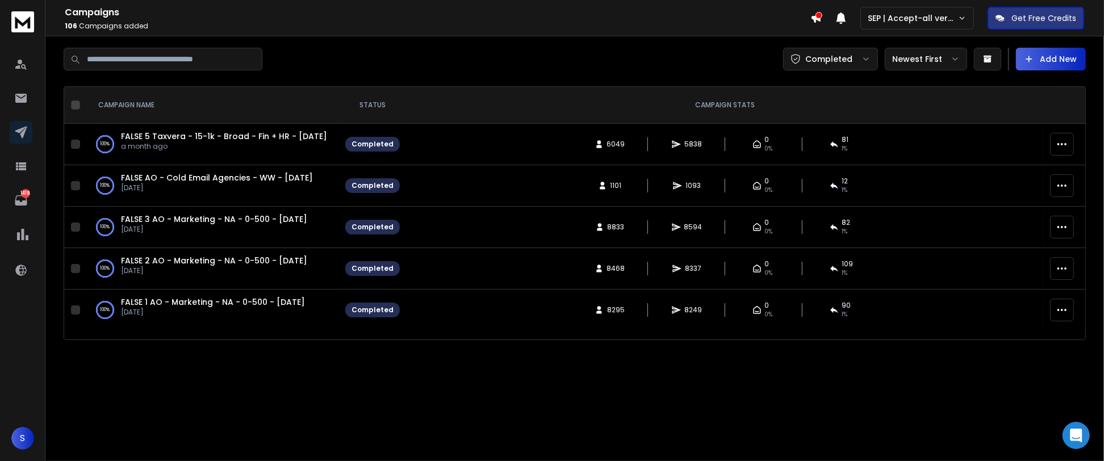
click at [230, 148] on p "a month ago" at bounding box center [224, 146] width 206 height 9
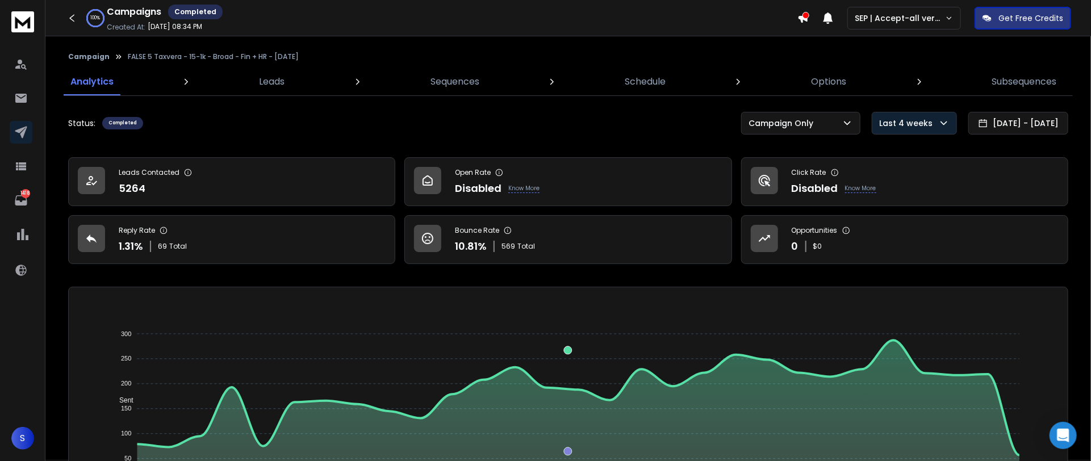
click at [938, 118] on icon "button" at bounding box center [943, 123] width 11 height 11
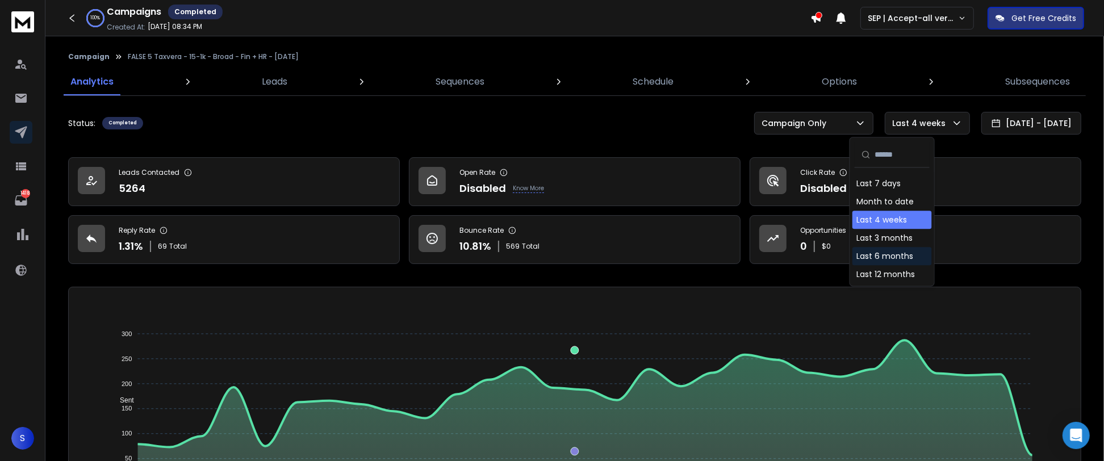
click at [881, 262] on div "Last 6 months" at bounding box center [885, 255] width 57 height 11
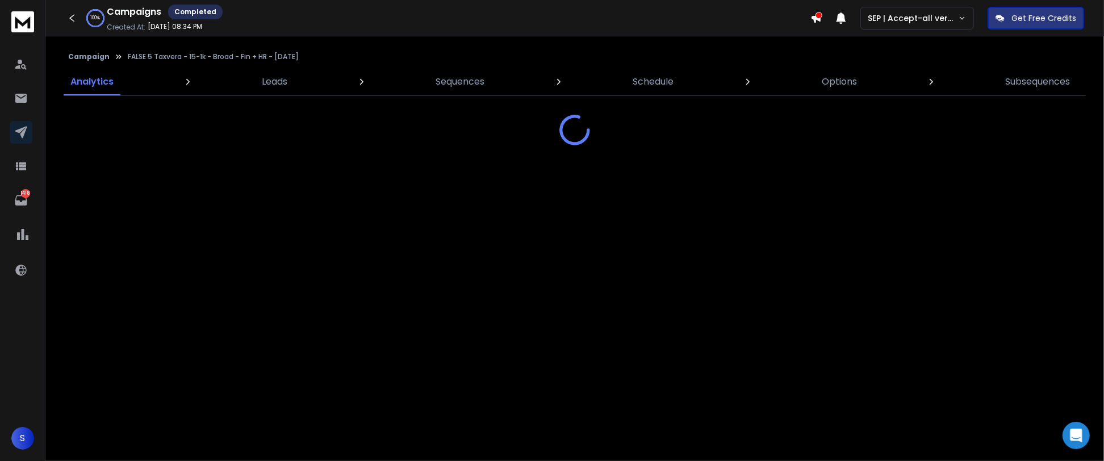
click at [533, 39] on div "Campaign FALSE 5 Taxvera - 15-1k - Broad - Fin + HR - 06.26.2025 Analytics Lead…" at bounding box center [574, 100] width 1059 height 128
drag, startPoint x: 143, startPoint y: 55, endPoint x: 309, endPoint y: 52, distance: 165.8
click at [299, 52] on p "FALSE 5 Taxvera - 15-1k - Broad - Fin + HR - [DATE]" at bounding box center [213, 56] width 171 height 9
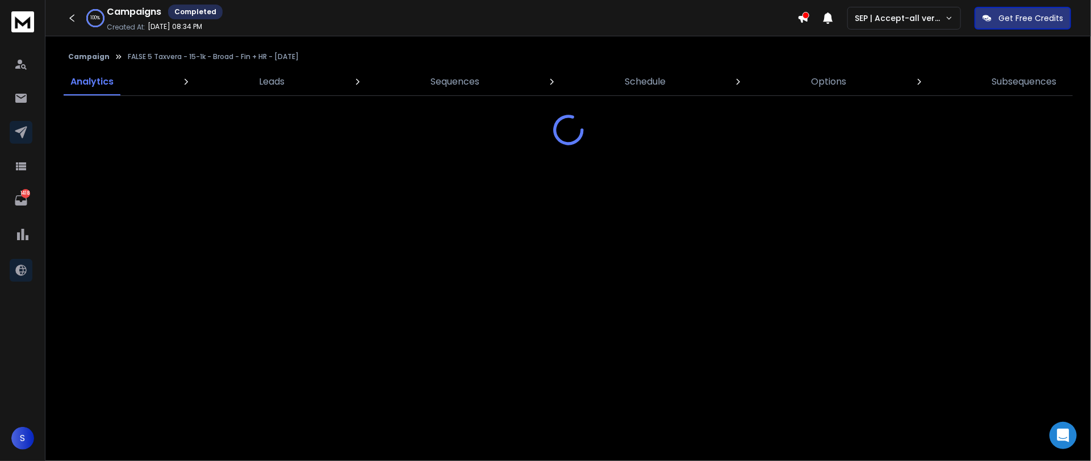
copy p "5 Taxvera - 15-1k - Broad - Fin + HR - 06.26.2025"
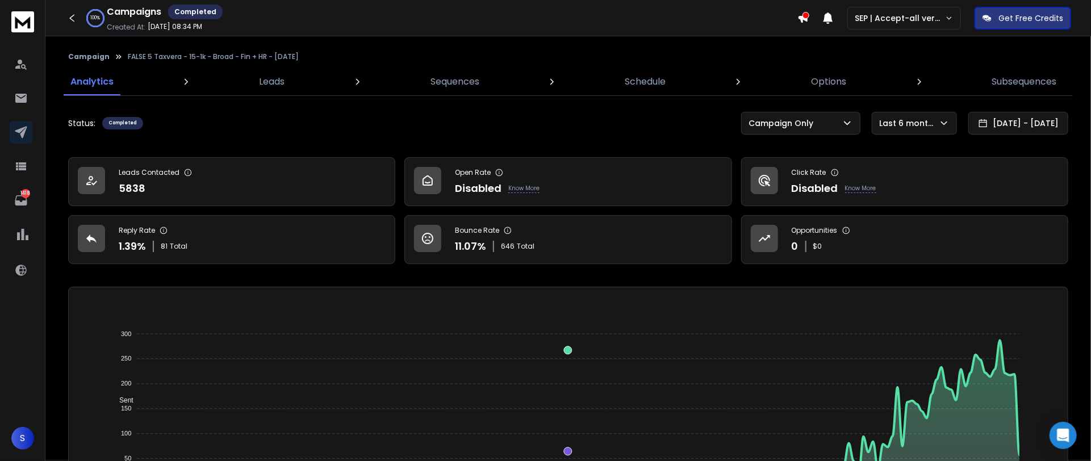
click at [714, 42] on div "Campaign FALSE 5 Taxvera - 15-1k - Broad - Fin + HR - 06.26.2025 Analytics Lead…" at bounding box center [567, 395] width 1045 height 718
click at [291, 84] on link "Leads" at bounding box center [271, 81] width 39 height 27
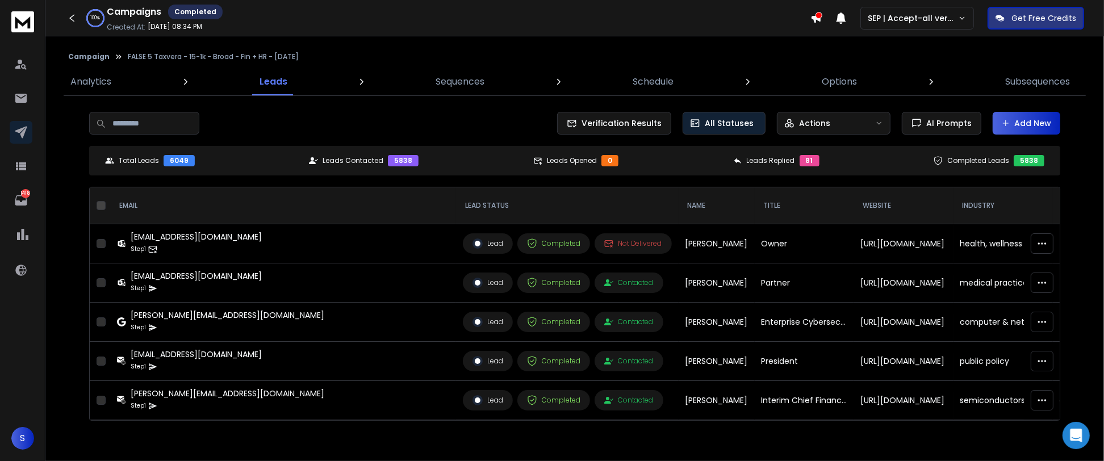
click at [700, 124] on icon "button" at bounding box center [695, 123] width 9 height 8
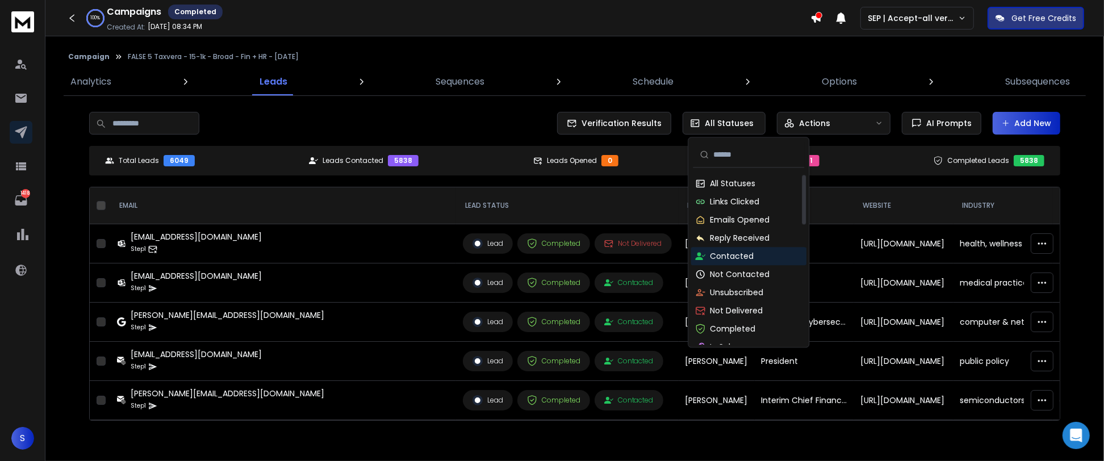
click at [728, 249] on div "Contacted" at bounding box center [749, 256] width 116 height 18
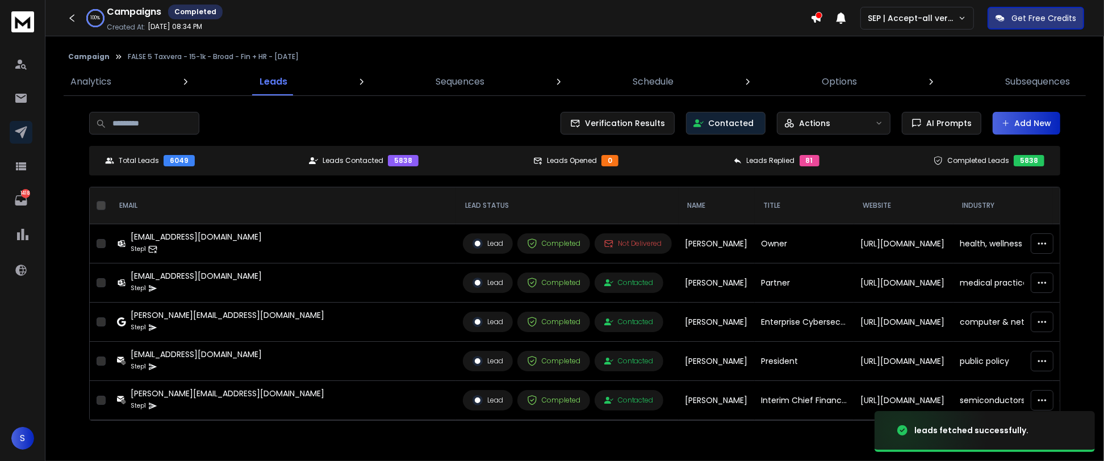
click at [701, 122] on icon "button" at bounding box center [697, 123] width 8 height 8
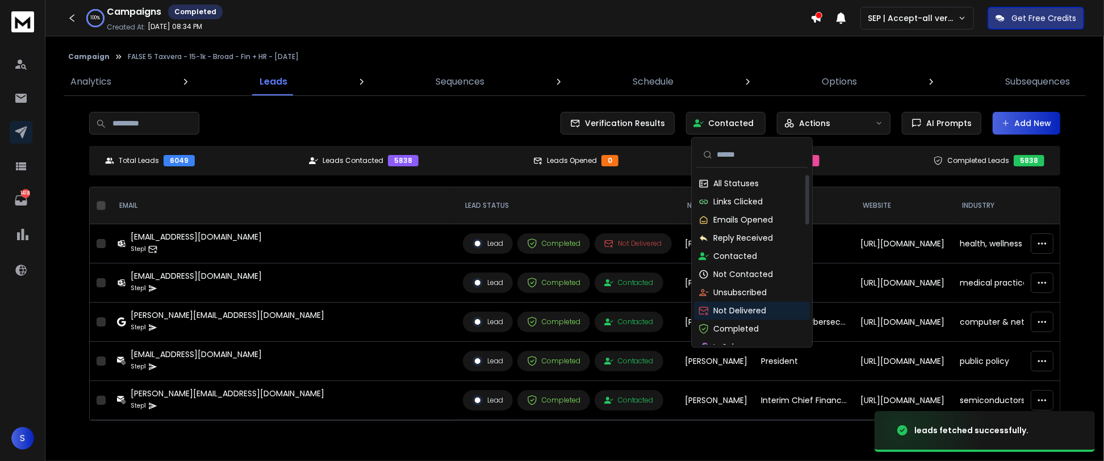
click at [724, 305] on p "Not Delivered" at bounding box center [739, 310] width 53 height 11
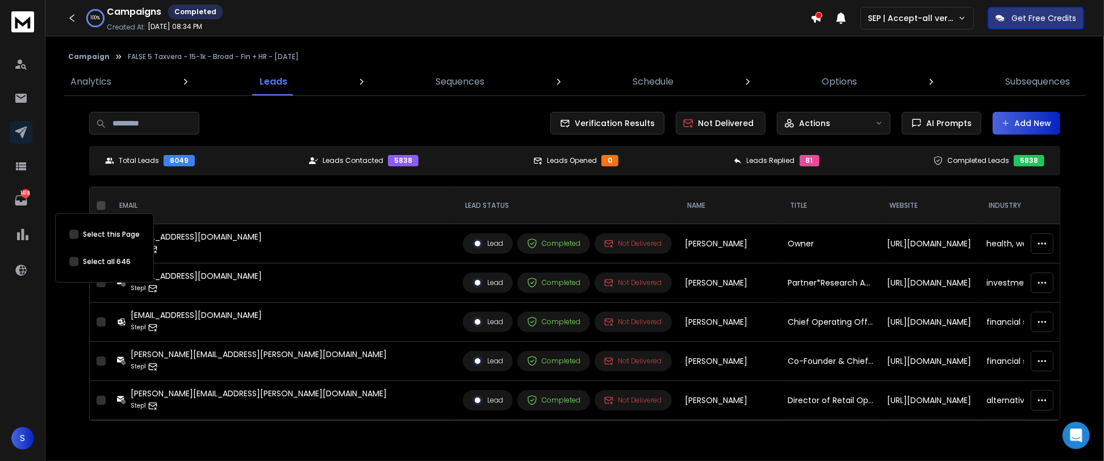
click at [74, 260] on button "Select this Page" at bounding box center [73, 261] width 9 height 9
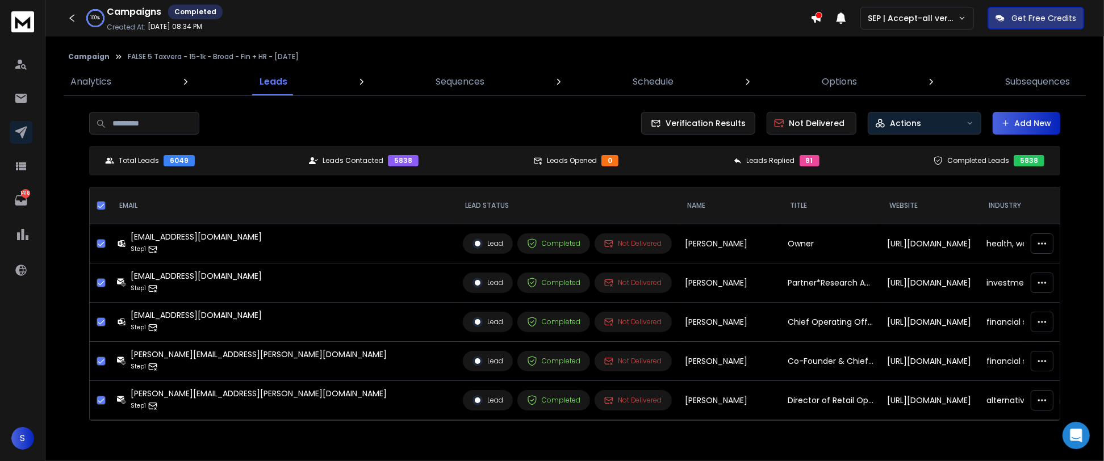
click at [897, 122] on p "Actions" at bounding box center [905, 123] width 31 height 11
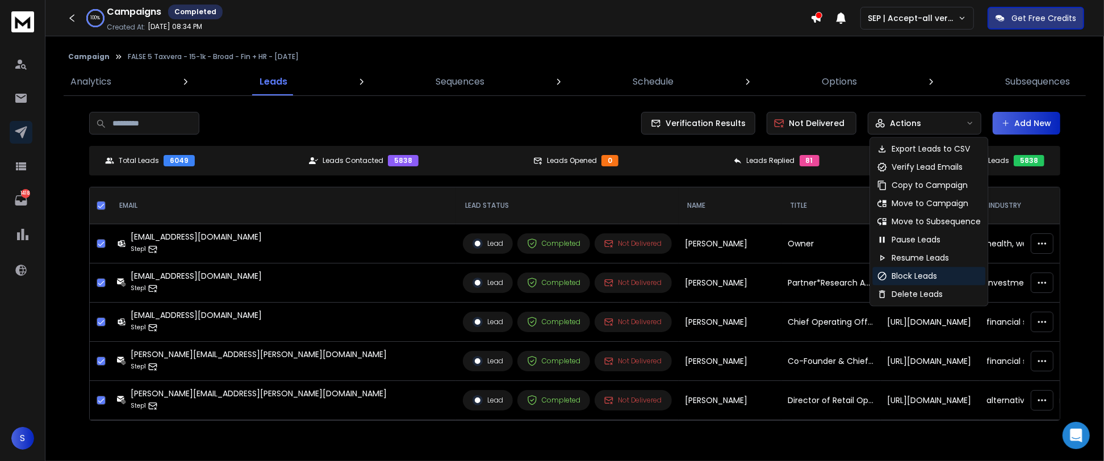
click at [913, 272] on p "Block Leads" at bounding box center [914, 275] width 45 height 11
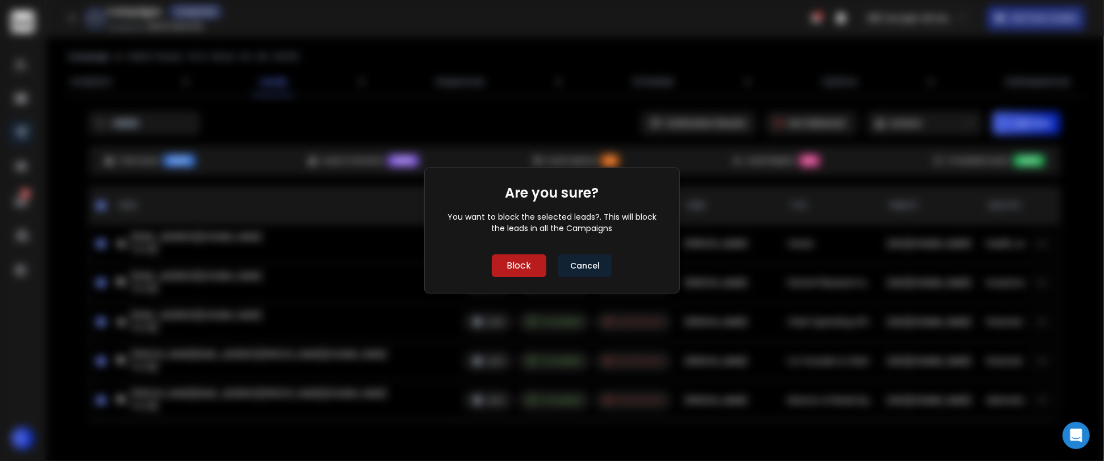
click at [528, 258] on button "Block" at bounding box center [519, 265] width 55 height 23
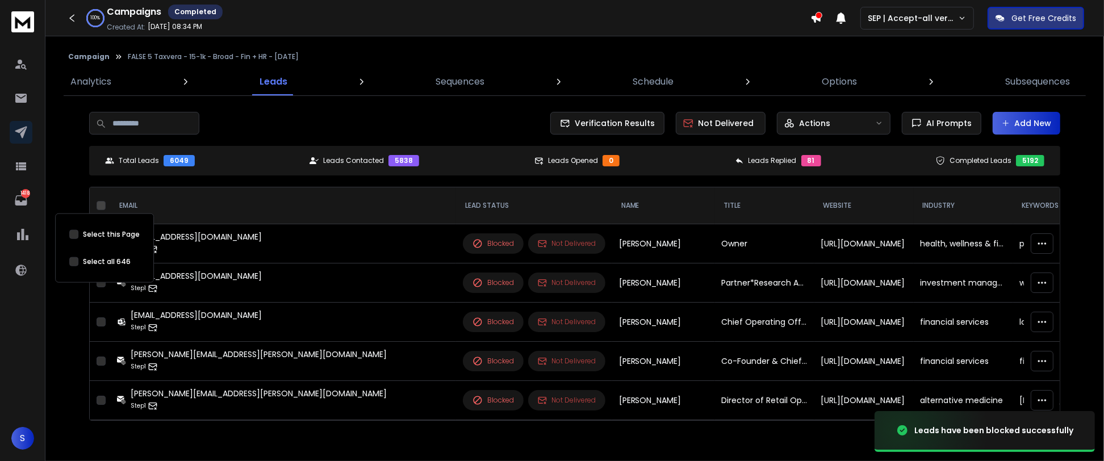
click at [75, 254] on div "Select all 646" at bounding box center [104, 261] width 70 height 23
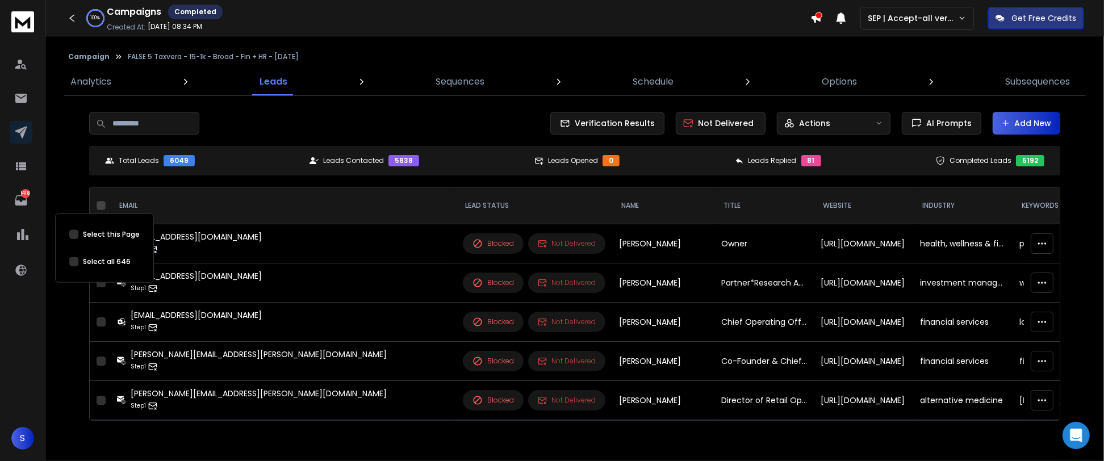
click at [74, 258] on button "Select this Page" at bounding box center [73, 261] width 9 height 9
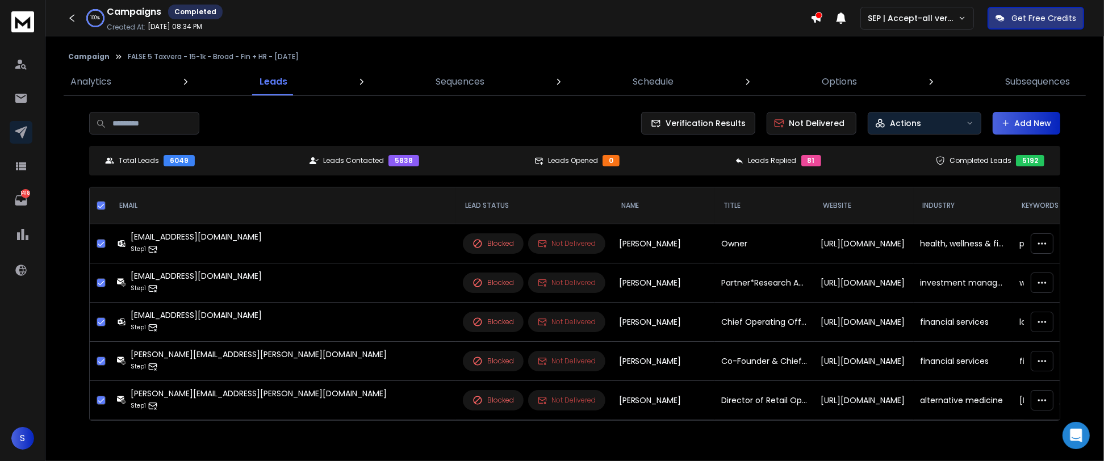
click at [896, 126] on p "Actions" at bounding box center [905, 123] width 31 height 11
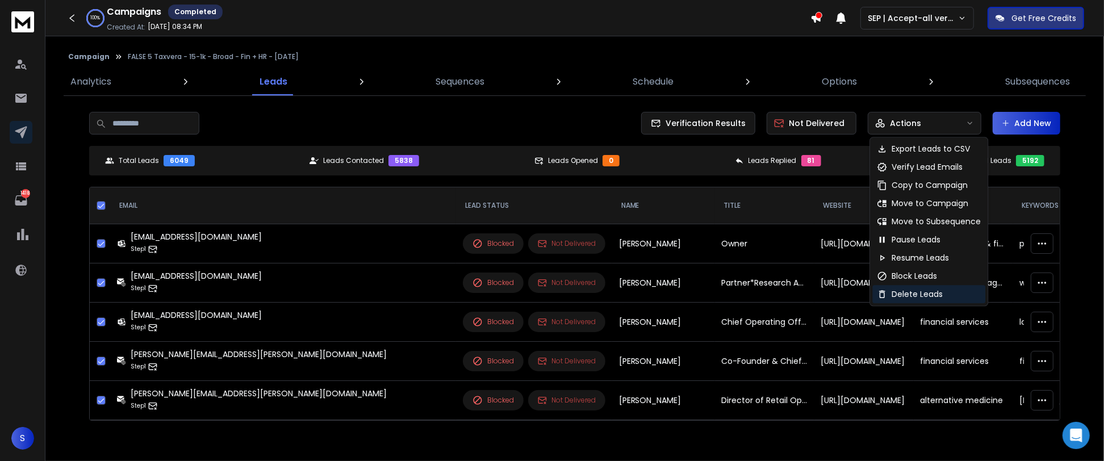
click at [926, 291] on p "Delete Leads" at bounding box center [917, 293] width 51 height 11
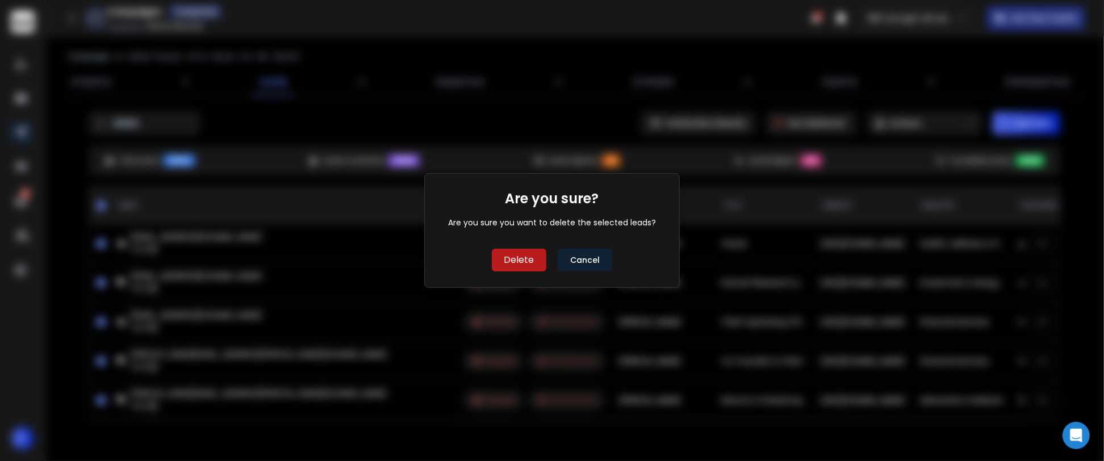
click at [522, 254] on button "Delete" at bounding box center [519, 260] width 55 height 23
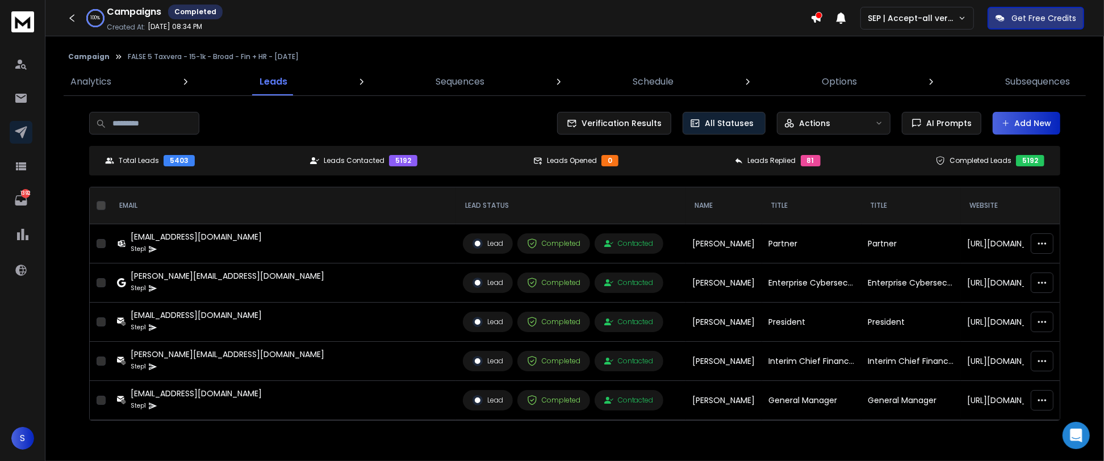
click at [735, 120] on p "All Statuses" at bounding box center [729, 123] width 49 height 11
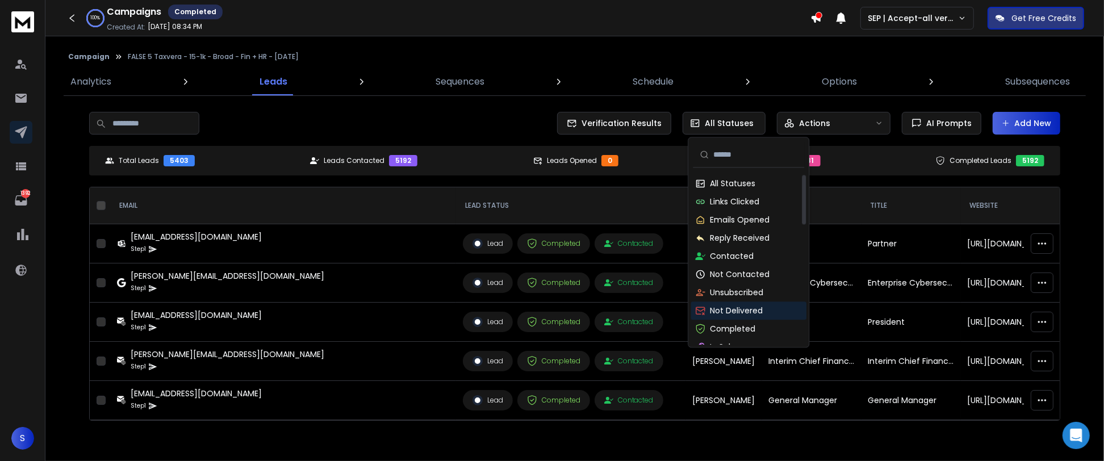
click at [754, 307] on p "Not Delivered" at bounding box center [736, 310] width 53 height 11
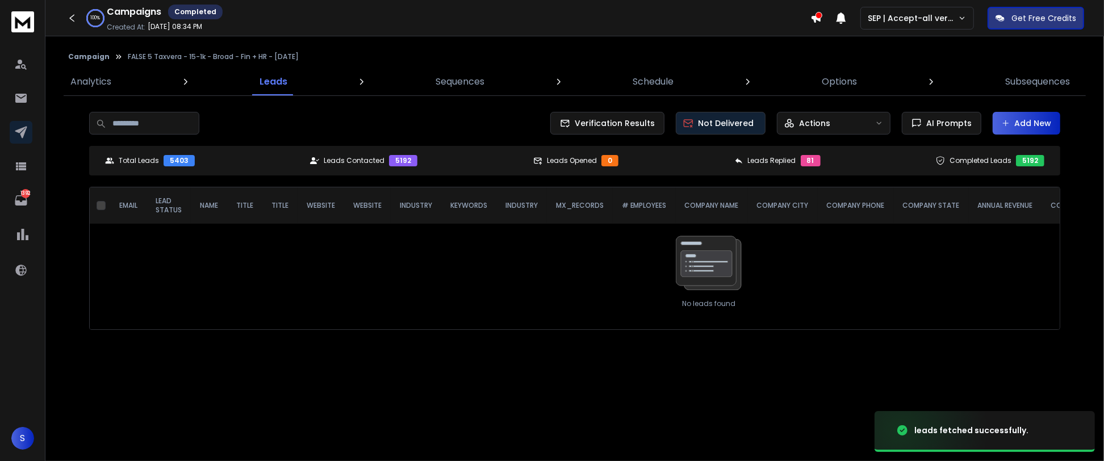
click at [717, 119] on p "Not Delivered" at bounding box center [726, 123] width 56 height 11
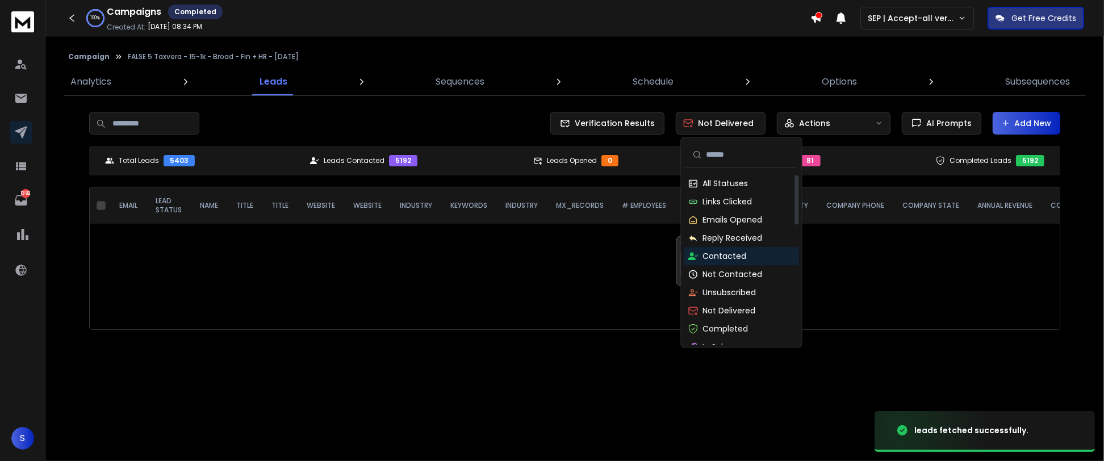
click at [742, 258] on p "Contacted" at bounding box center [725, 255] width 44 height 11
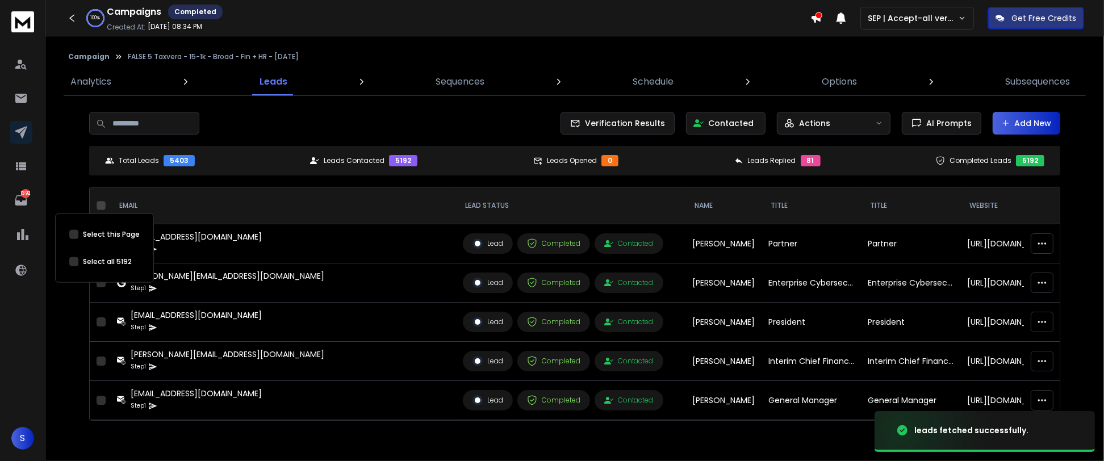
click at [76, 258] on button "Select this Page" at bounding box center [73, 261] width 9 height 9
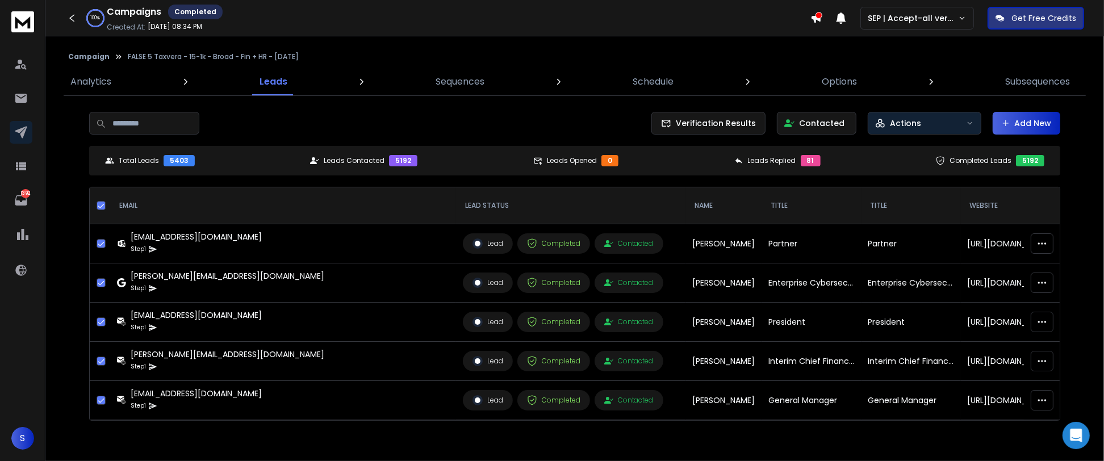
click at [897, 112] on button "Actions" at bounding box center [925, 123] width 114 height 23
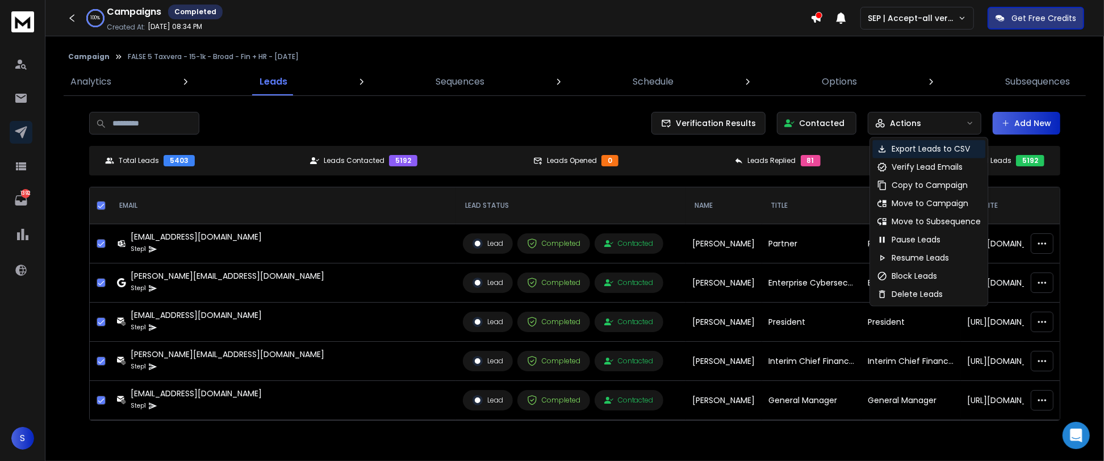
click at [913, 147] on p "Export Leads to CSV" at bounding box center [931, 148] width 78 height 11
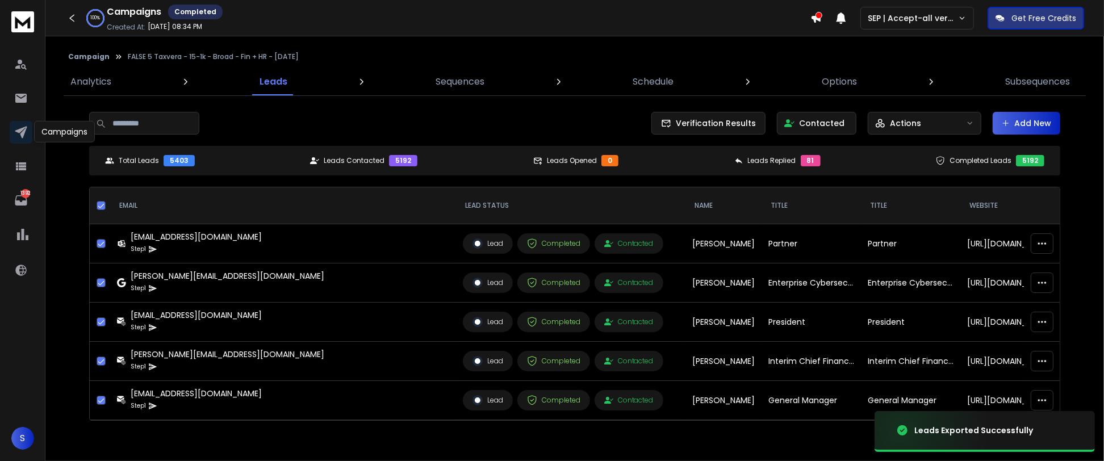
click at [25, 128] on icon at bounding box center [21, 132] width 12 height 12
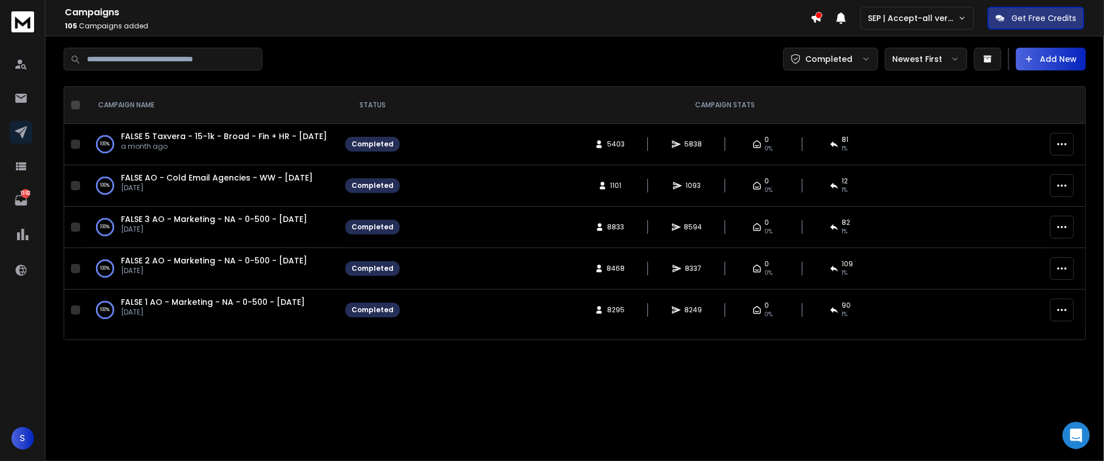
click at [1061, 139] on icon "button" at bounding box center [1061, 144] width 11 height 11
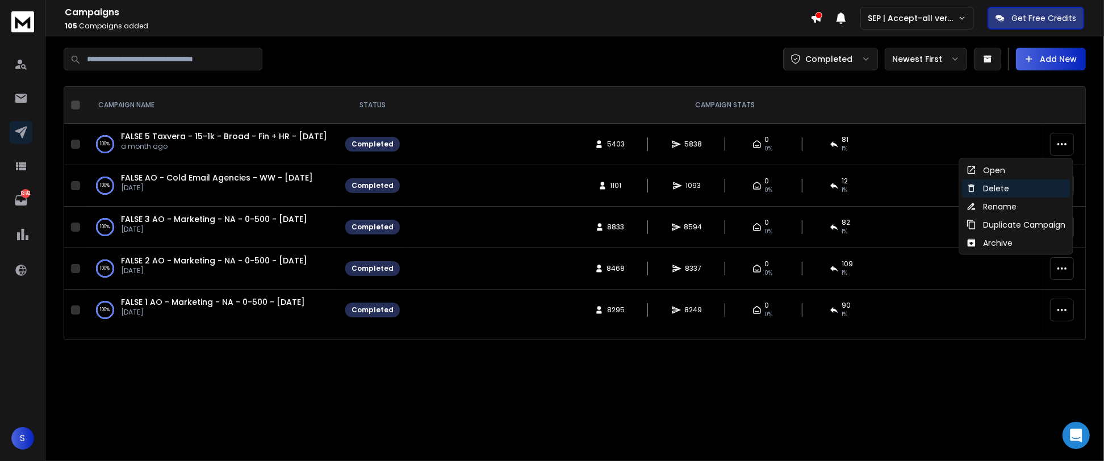
click at [1046, 183] on div "Delete" at bounding box center [1016, 188] width 108 height 18
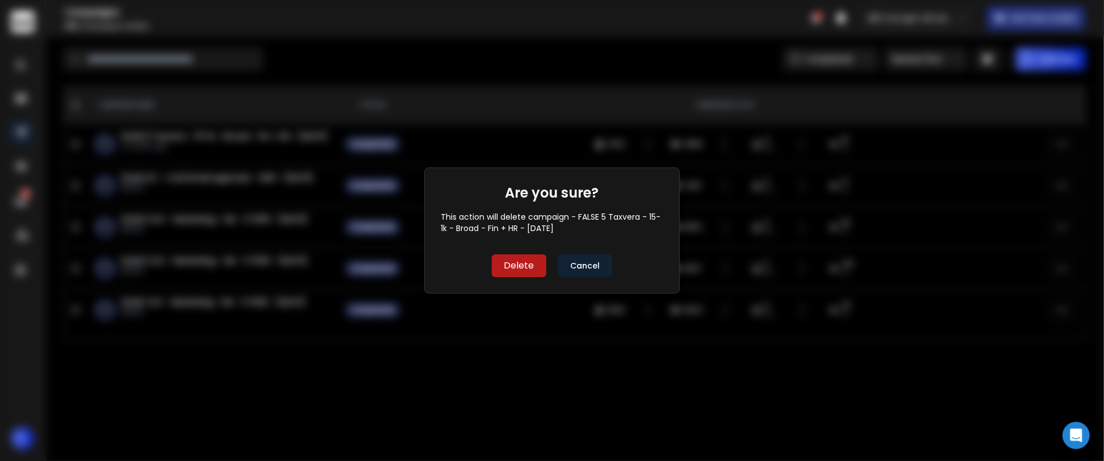
click at [521, 262] on button "Delete" at bounding box center [519, 265] width 55 height 23
